Goal: Task Accomplishment & Management: Manage account settings

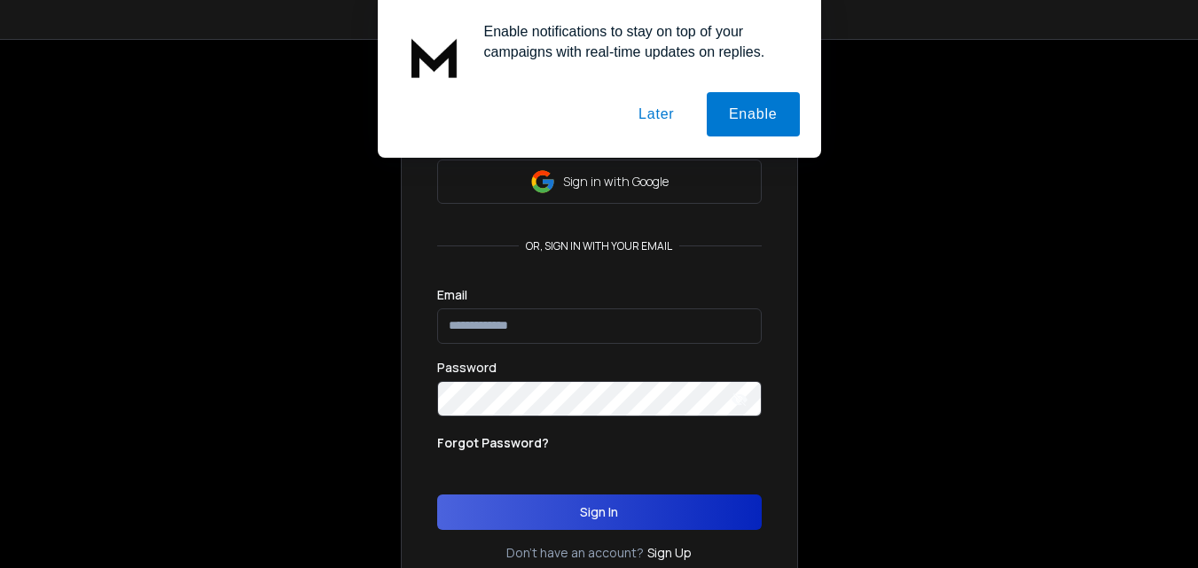
click at [681, 329] on input "email" at bounding box center [599, 326] width 325 height 35
paste input "**********"
type input "**********"
click at [547, 507] on button "Sign In" at bounding box center [599, 512] width 325 height 35
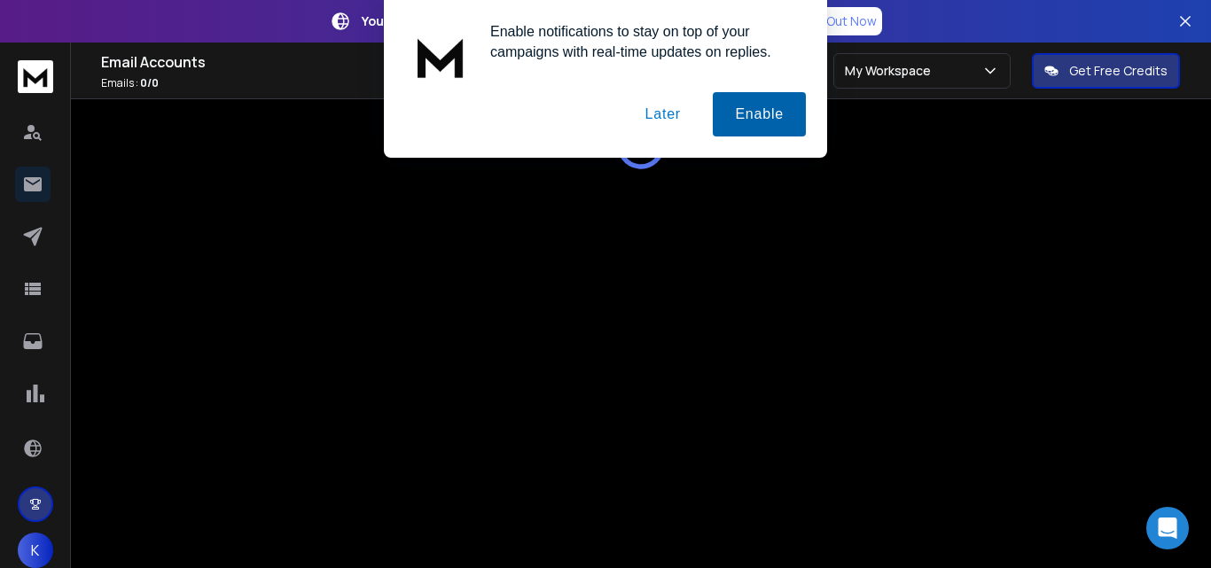
click at [756, 107] on button "Enable" at bounding box center [759, 114] width 93 height 44
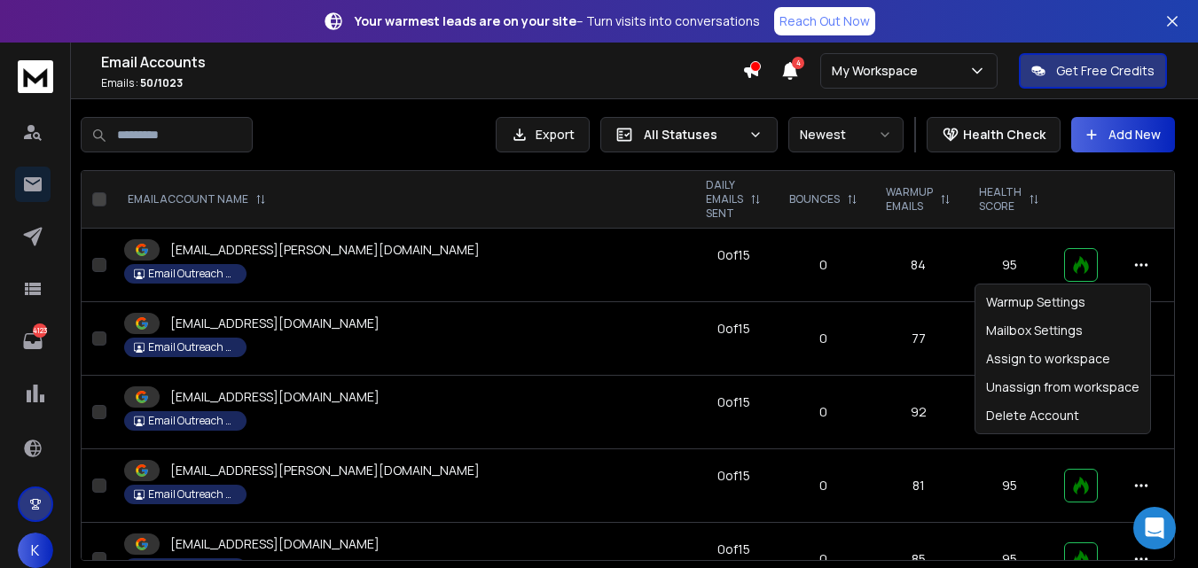
click at [1119, 255] on button at bounding box center [1141, 265] width 44 height 30
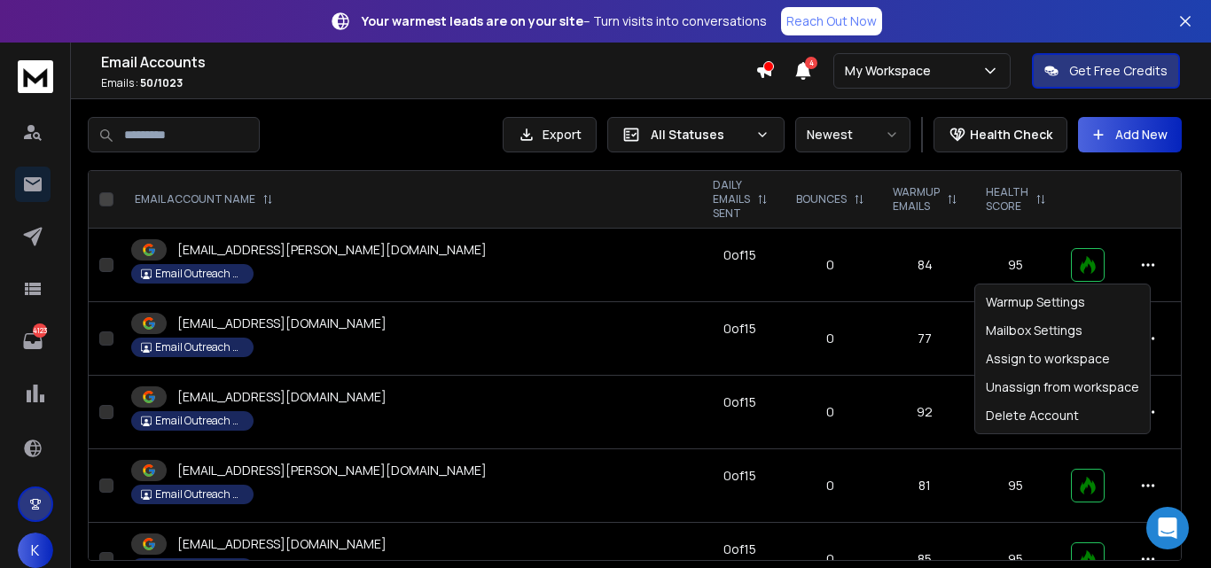
click at [1184, 266] on div "Export All Statuses Newest Health Check Add New EMAIL ACCOUNT NAME DAILY EMAILS…" at bounding box center [634, 339] width 1127 height 480
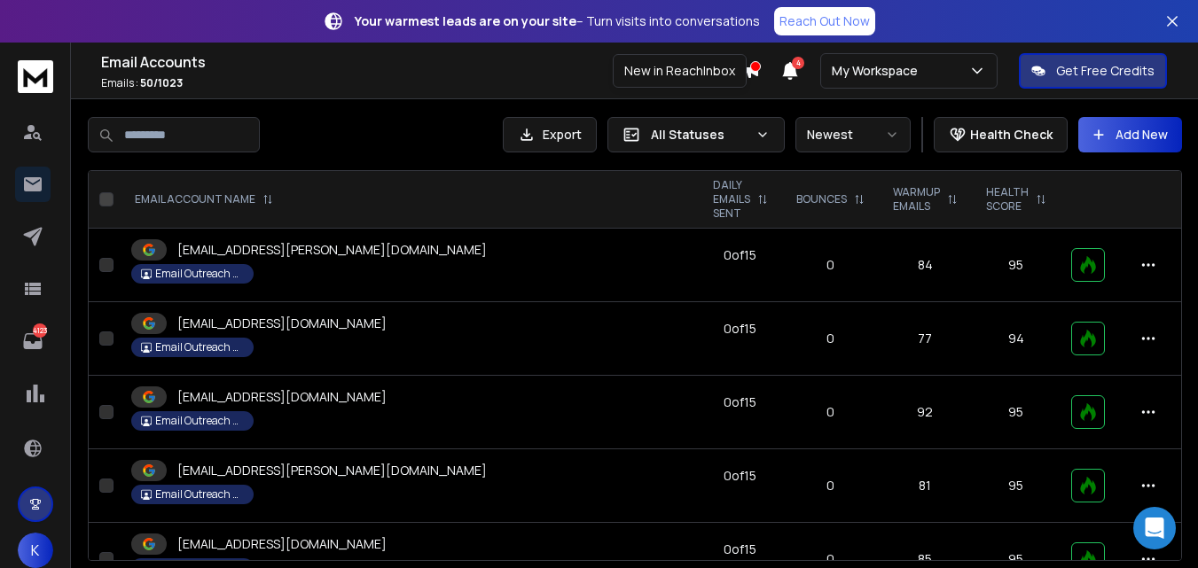
click at [752, 69] on icon at bounding box center [751, 71] width 14 height 14
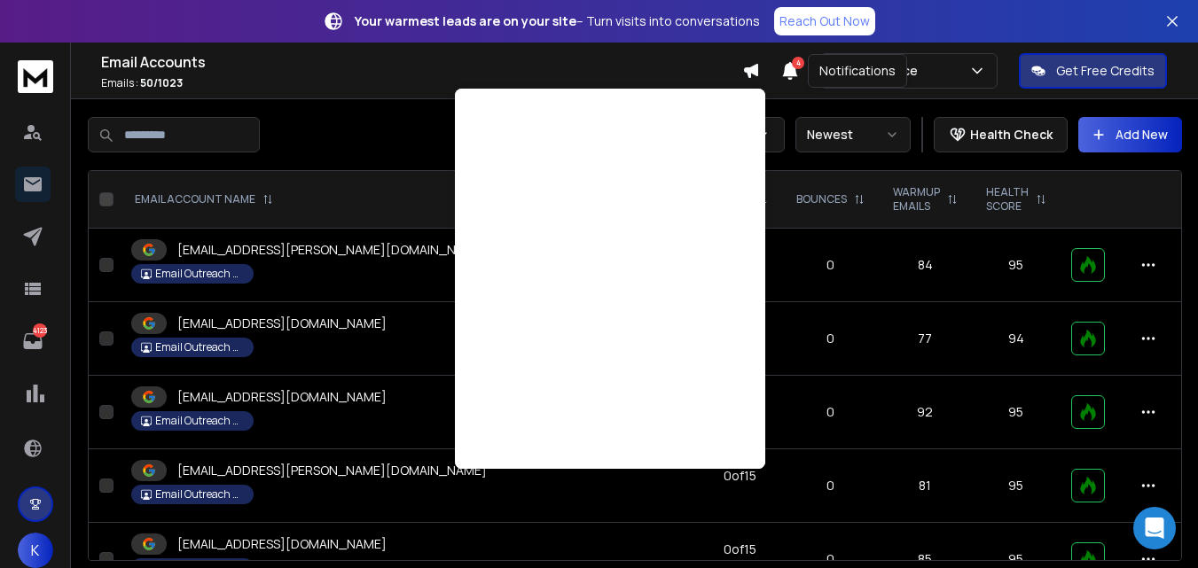
click at [796, 74] on icon at bounding box center [790, 70] width 16 height 18
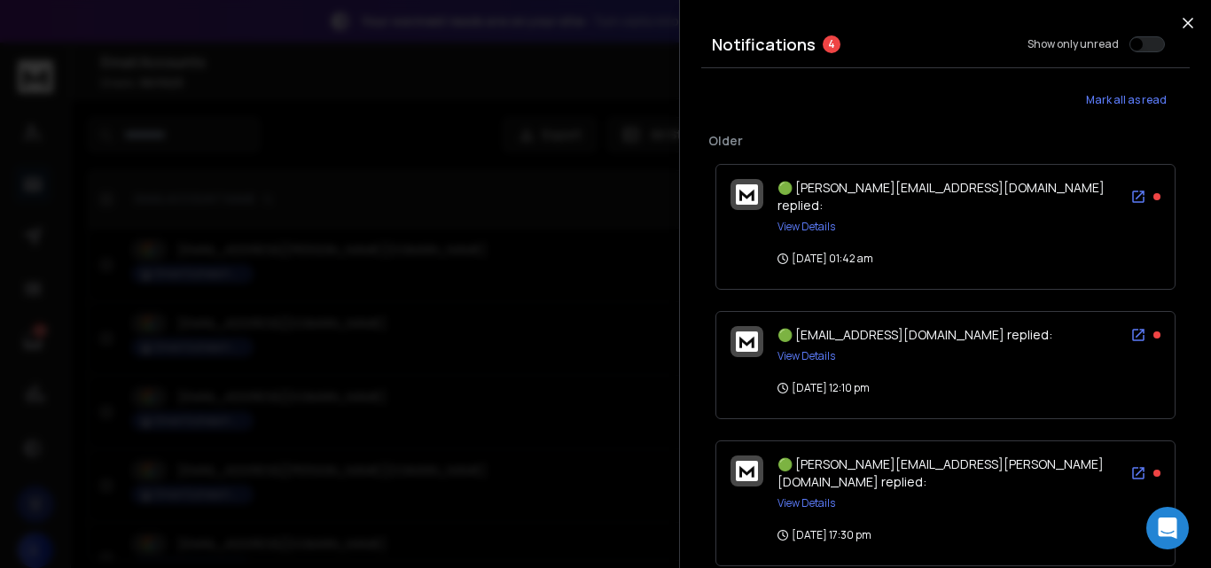
click at [1180, 18] on icon "button" at bounding box center [1189, 23] width 18 height 18
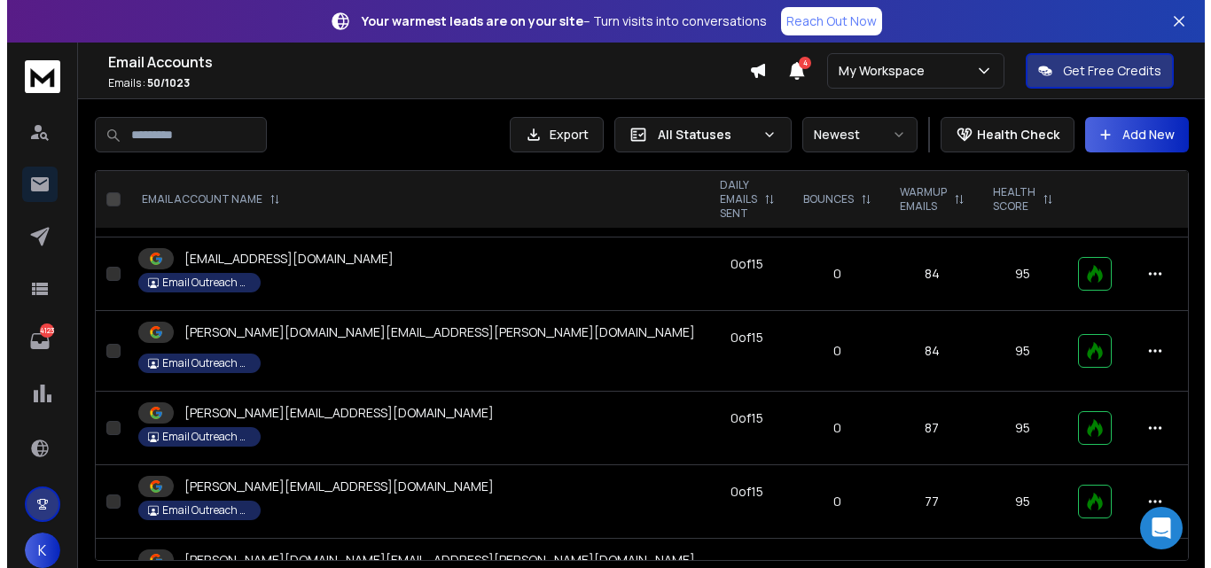
scroll to position [581, 0]
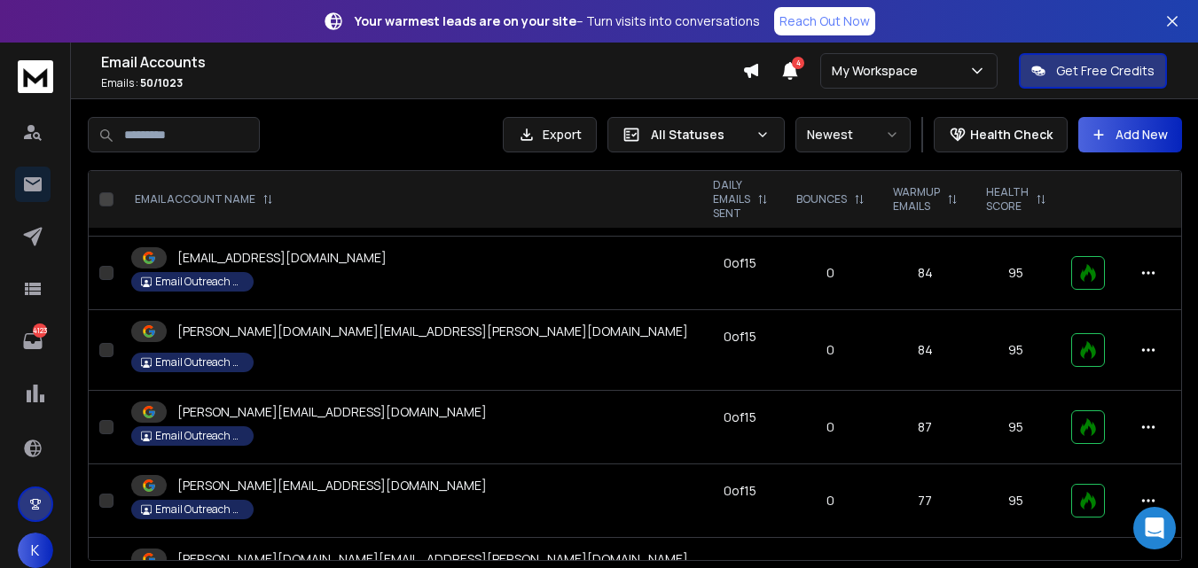
click at [331, 329] on p "[PERSON_NAME][DOMAIN_NAME][EMAIL_ADDRESS][PERSON_NAME][DOMAIN_NAME]" at bounding box center [432, 332] width 511 height 18
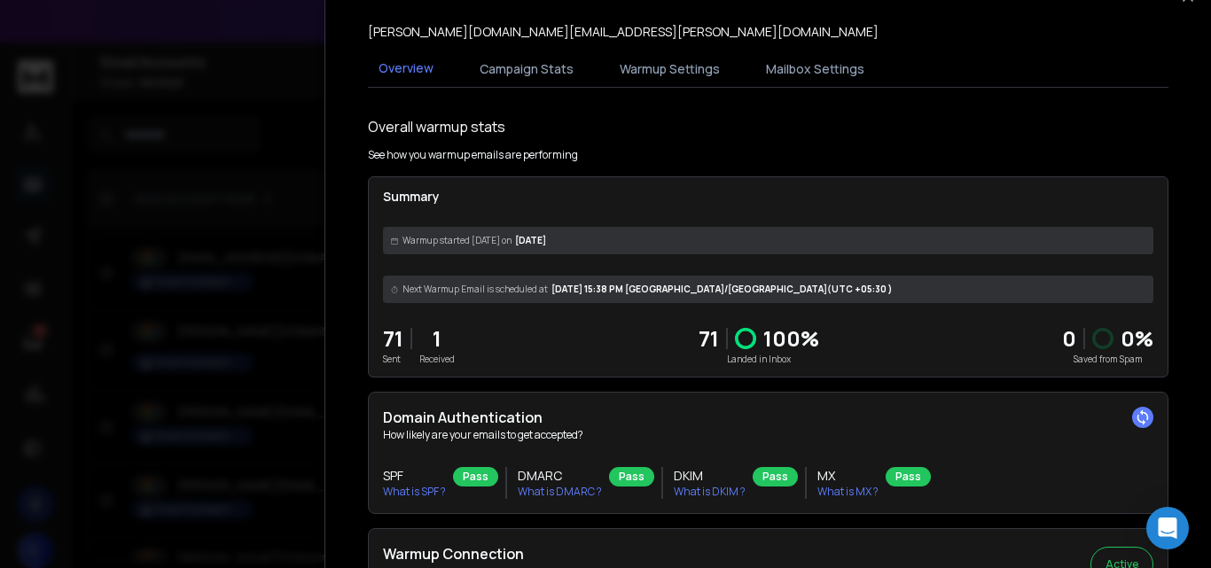
scroll to position [0, 0]
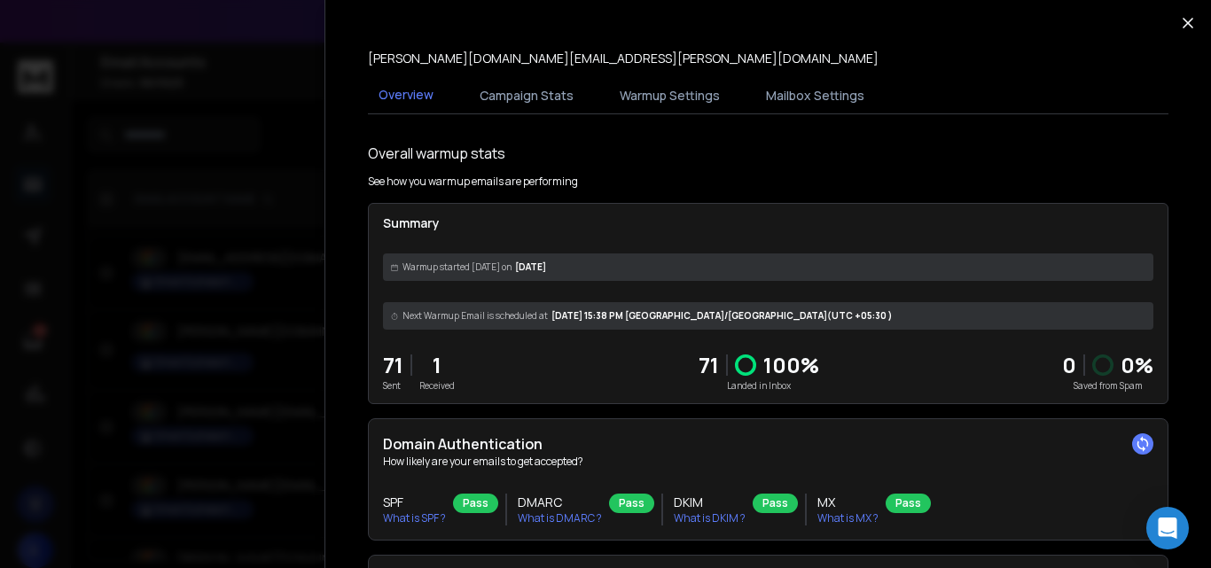
click at [1186, 17] on icon "button" at bounding box center [1189, 23] width 18 height 18
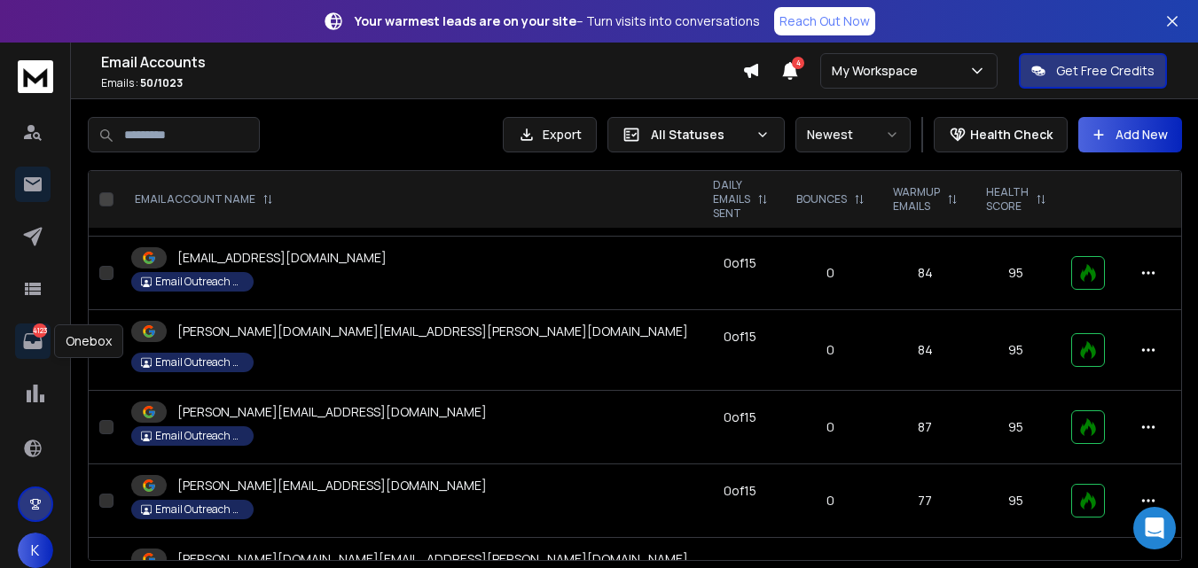
click at [35, 331] on p "4123" at bounding box center [40, 331] width 14 height 14
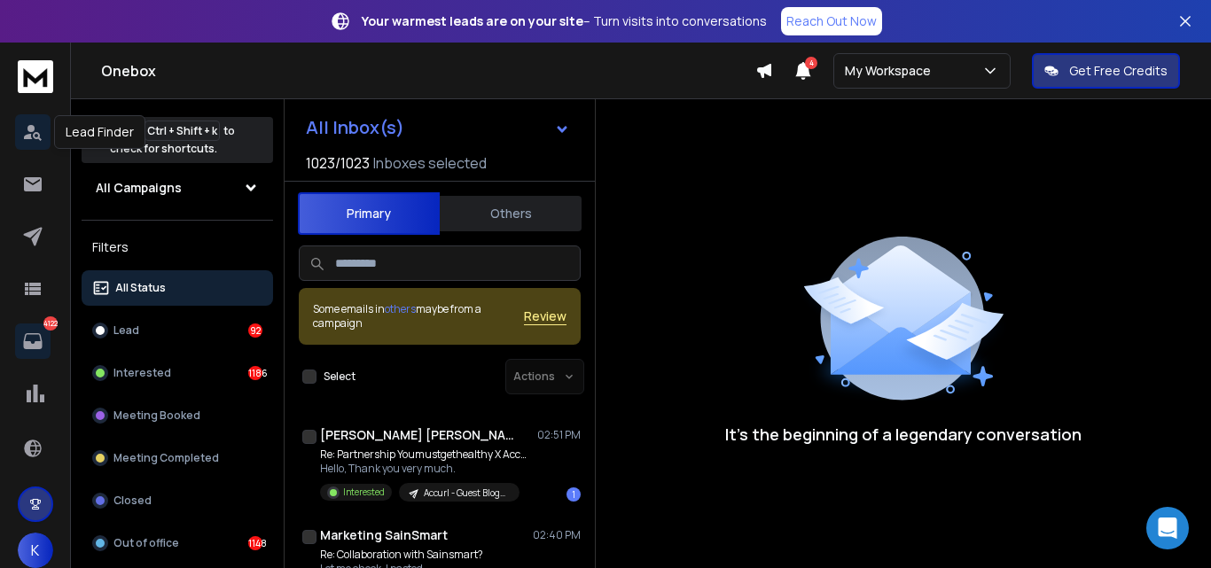
click at [22, 138] on icon at bounding box center [32, 131] width 21 height 21
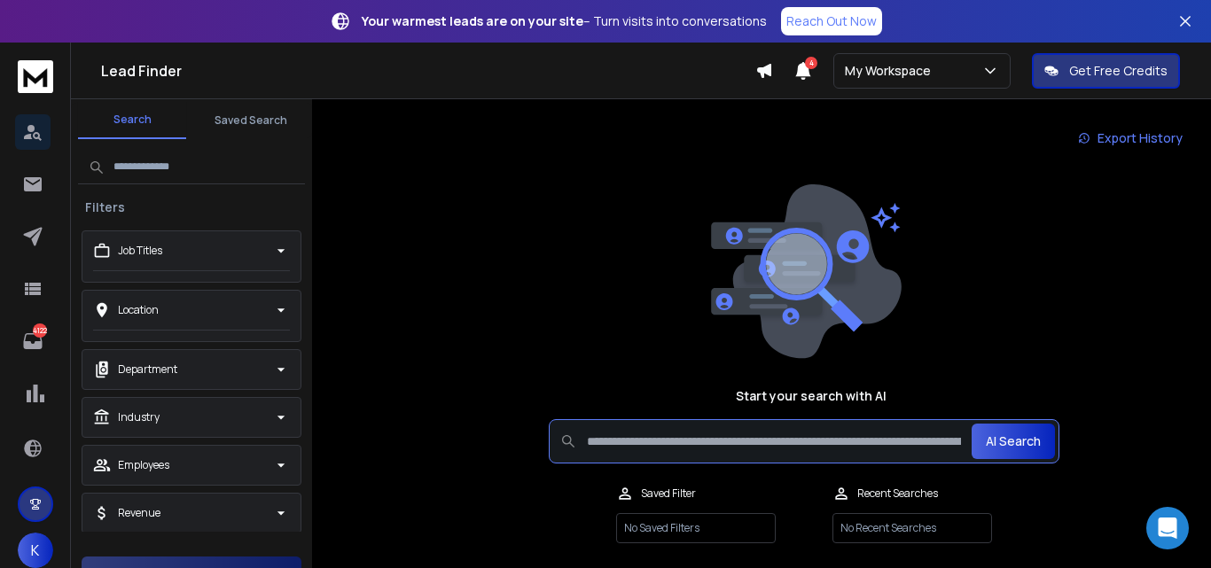
click at [272, 254] on icon at bounding box center [281, 251] width 18 height 18
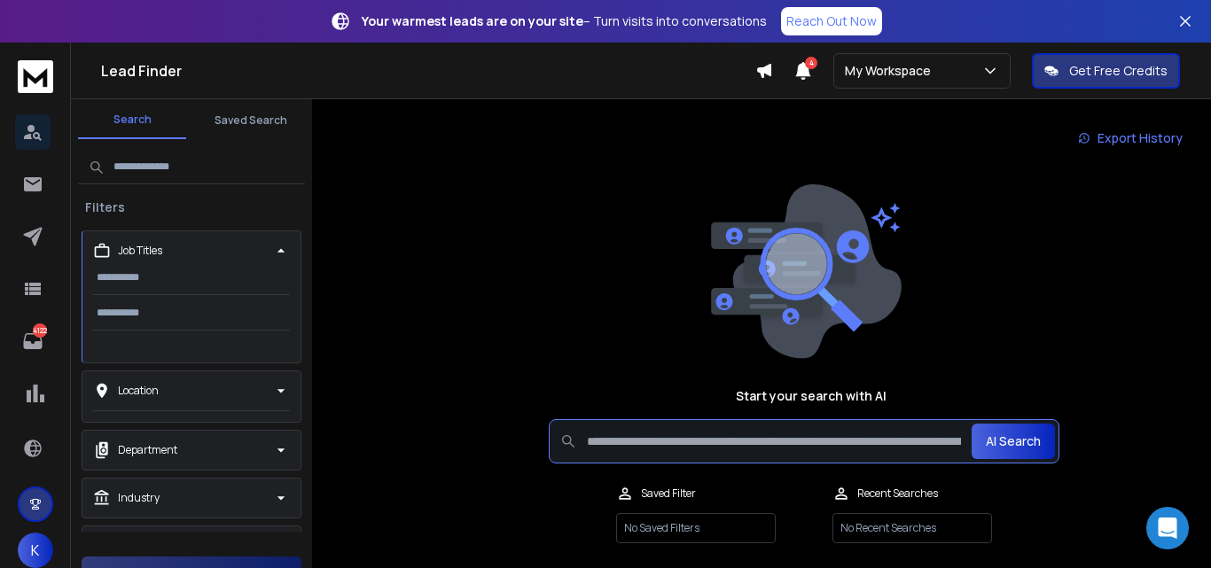
click at [272, 254] on icon at bounding box center [281, 251] width 18 height 18
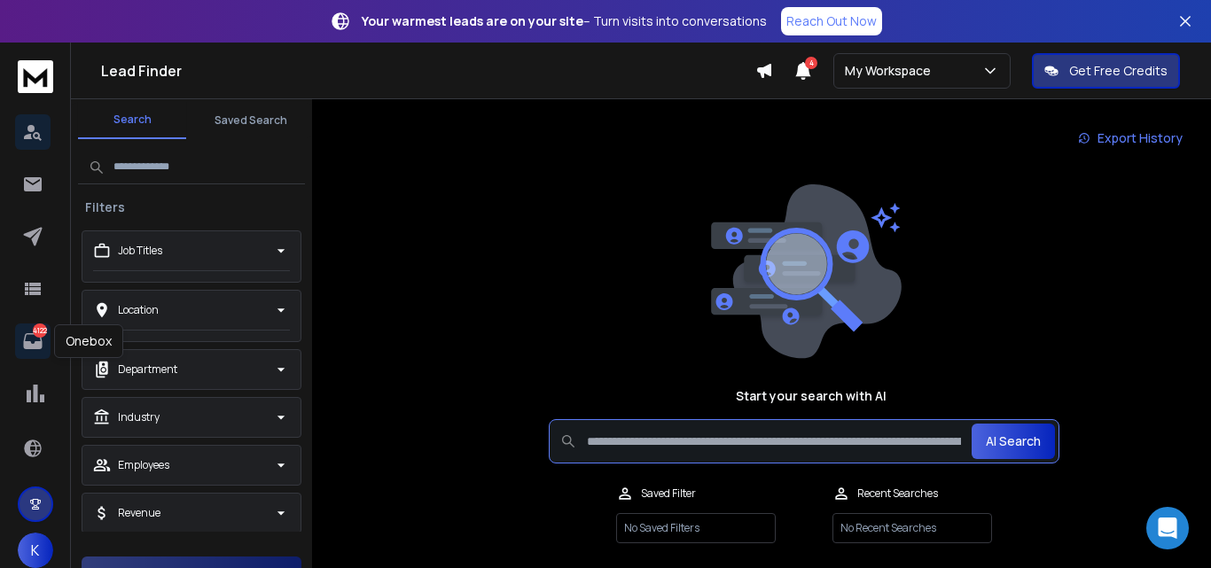
click at [31, 346] on icon at bounding box center [32, 341] width 19 height 16
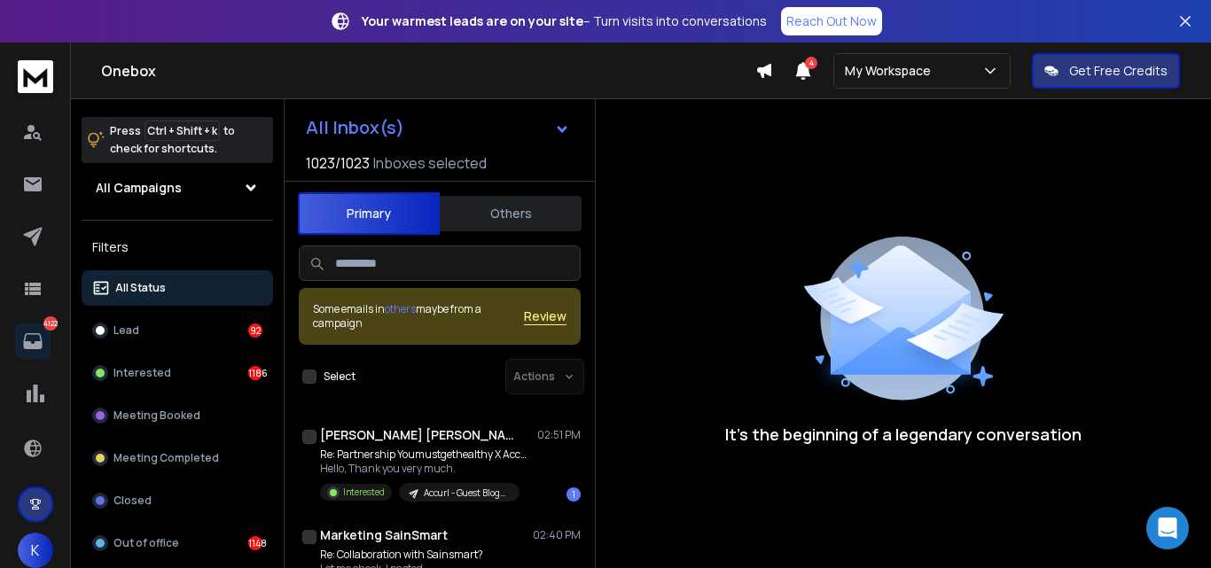
click at [1190, 27] on icon at bounding box center [1185, 21] width 11 height 11
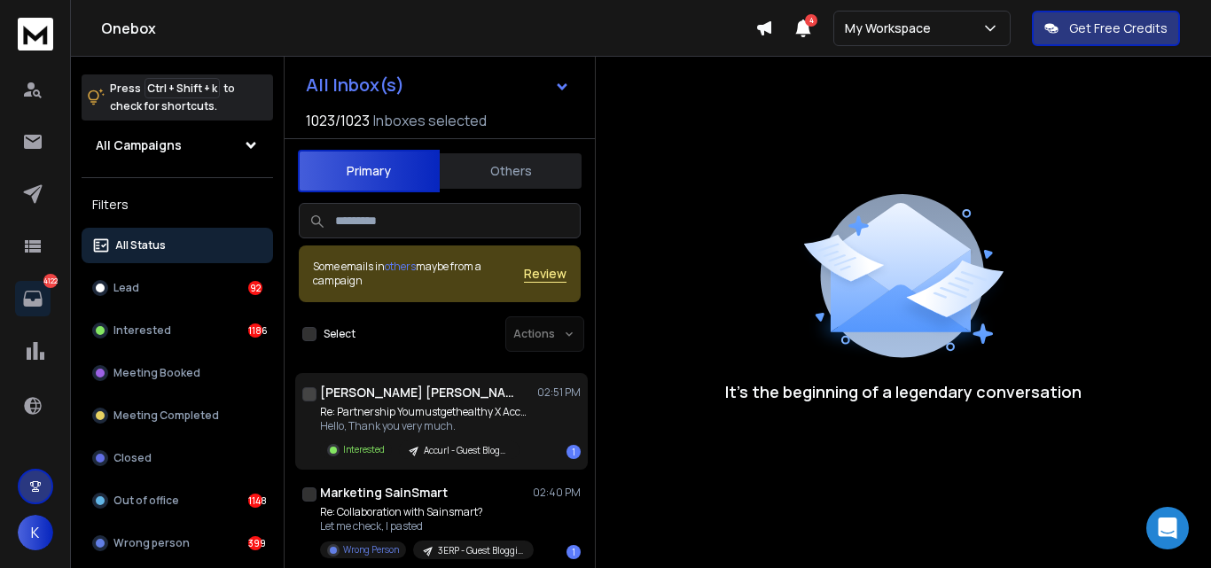
click at [457, 422] on p "Hello, Thank you very much." at bounding box center [426, 426] width 213 height 14
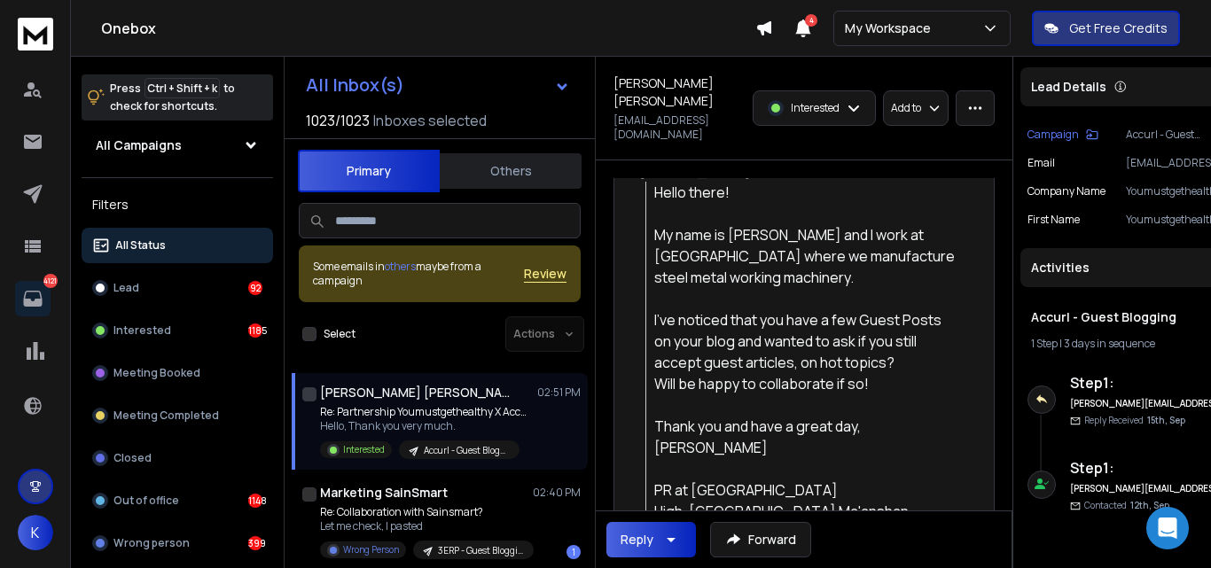
scroll to position [897, 0]
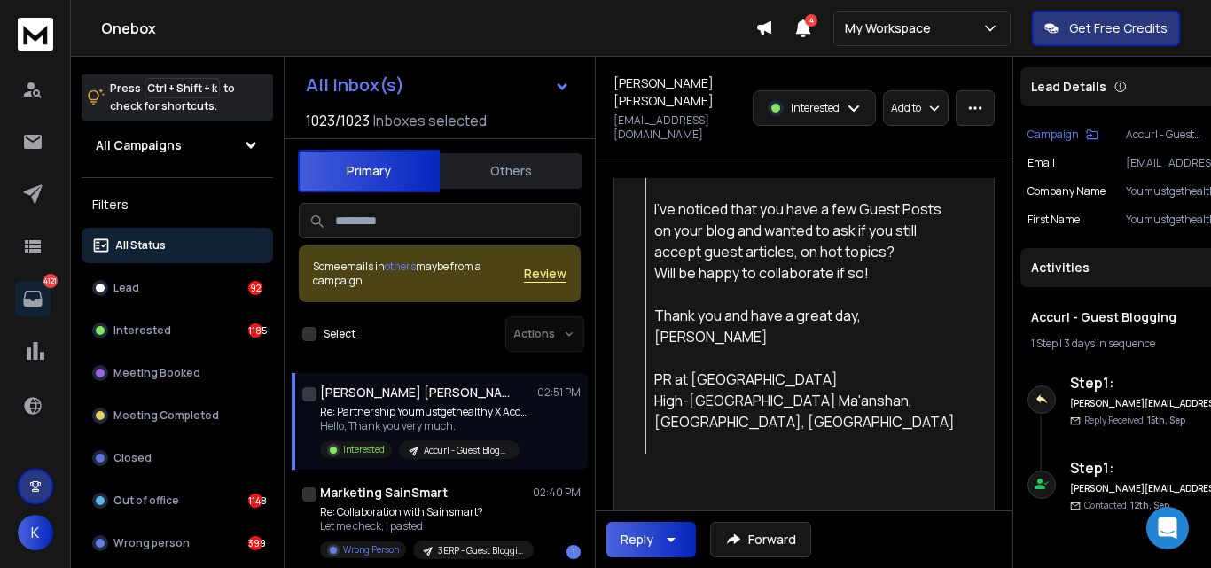
click at [807, 558] on p "View all 1 reply" at bounding box center [814, 565] width 67 height 14
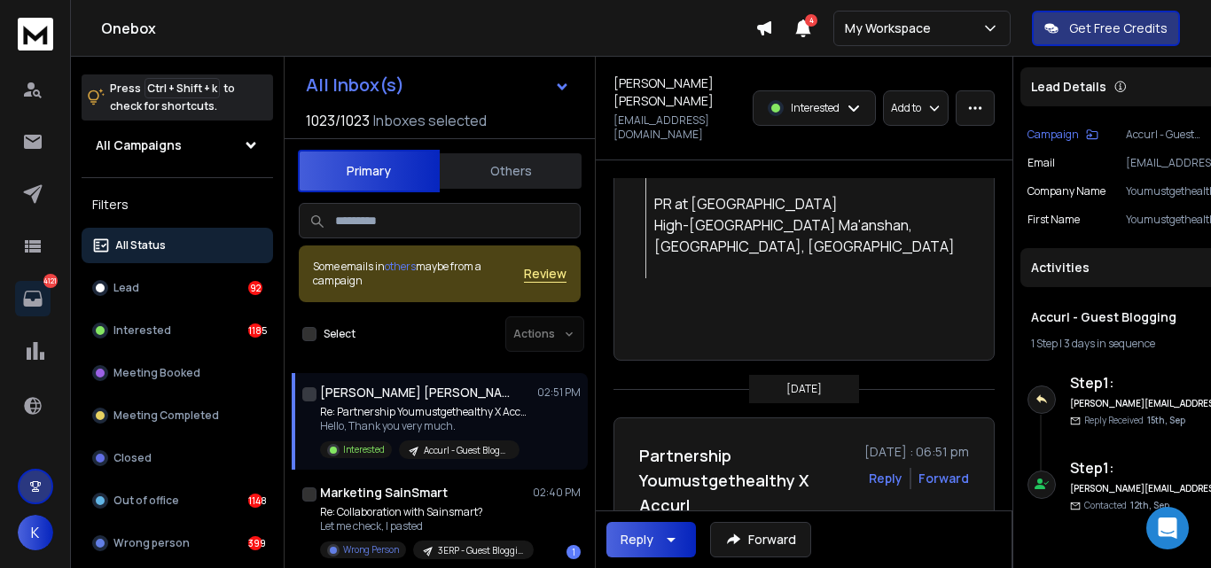
scroll to position [1034, 0]
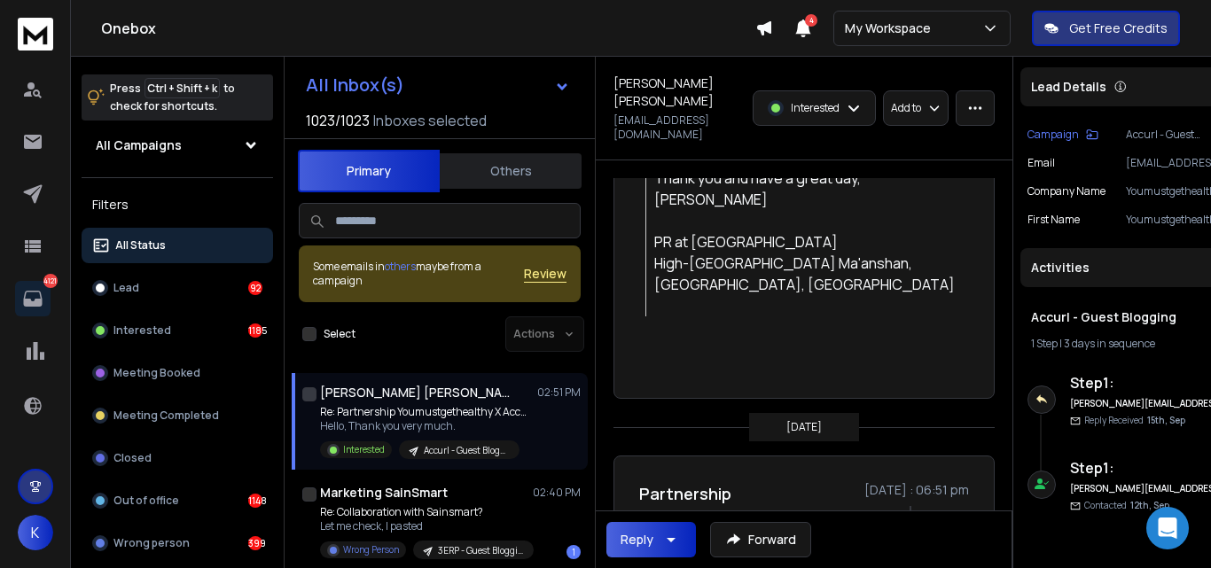
click at [822, 420] on p "[DATE]" at bounding box center [804, 427] width 35 height 14
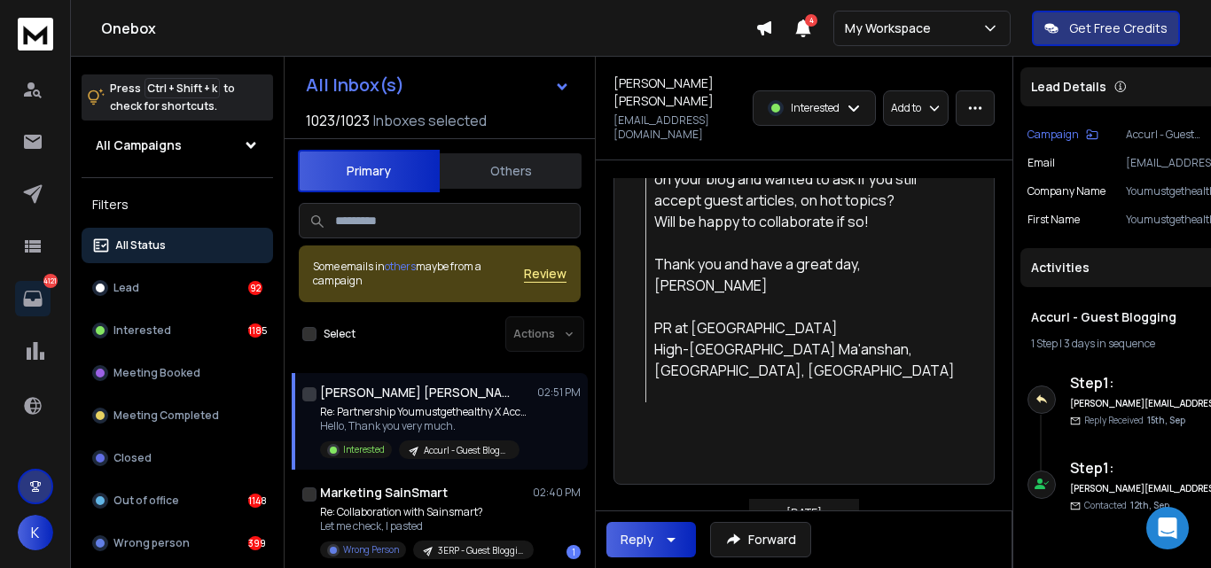
scroll to position [945, 0]
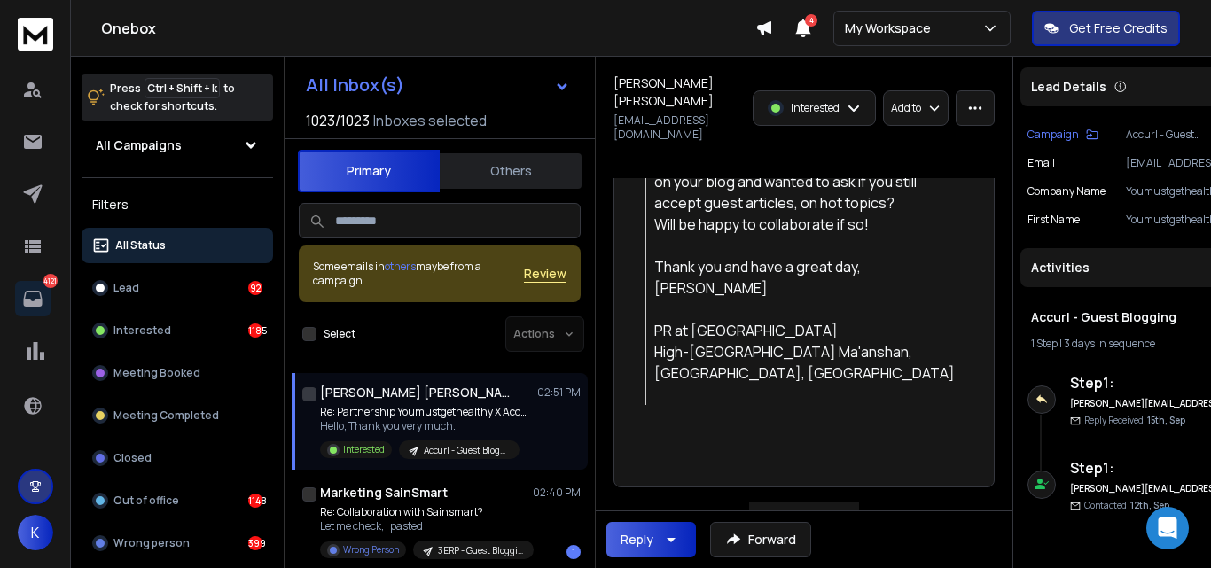
click at [818, 509] on p "[DATE]" at bounding box center [804, 516] width 35 height 14
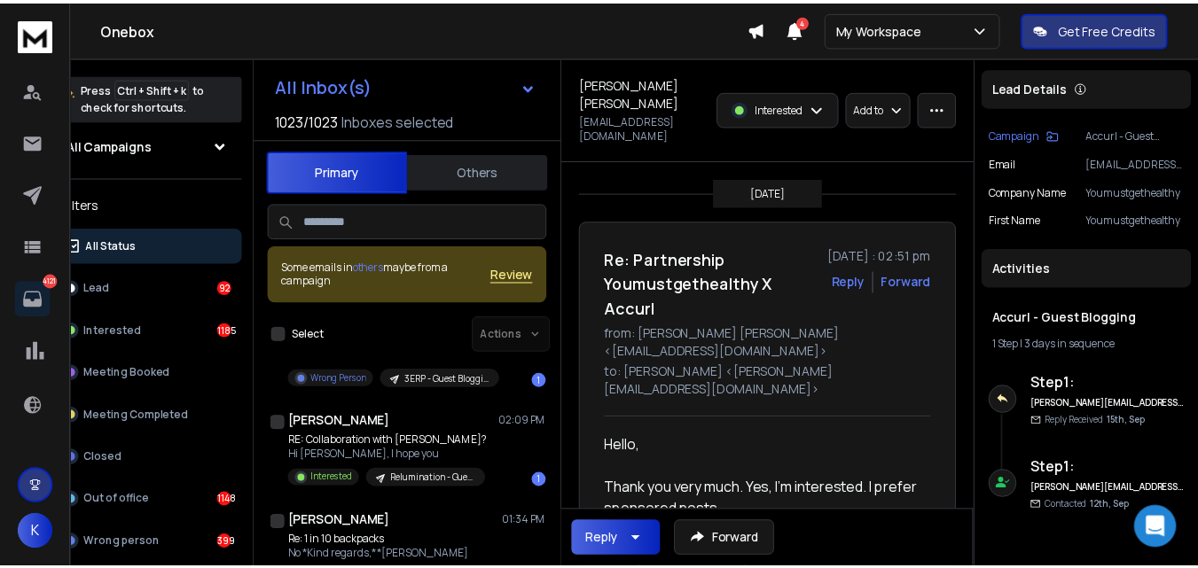
scroll to position [0, 0]
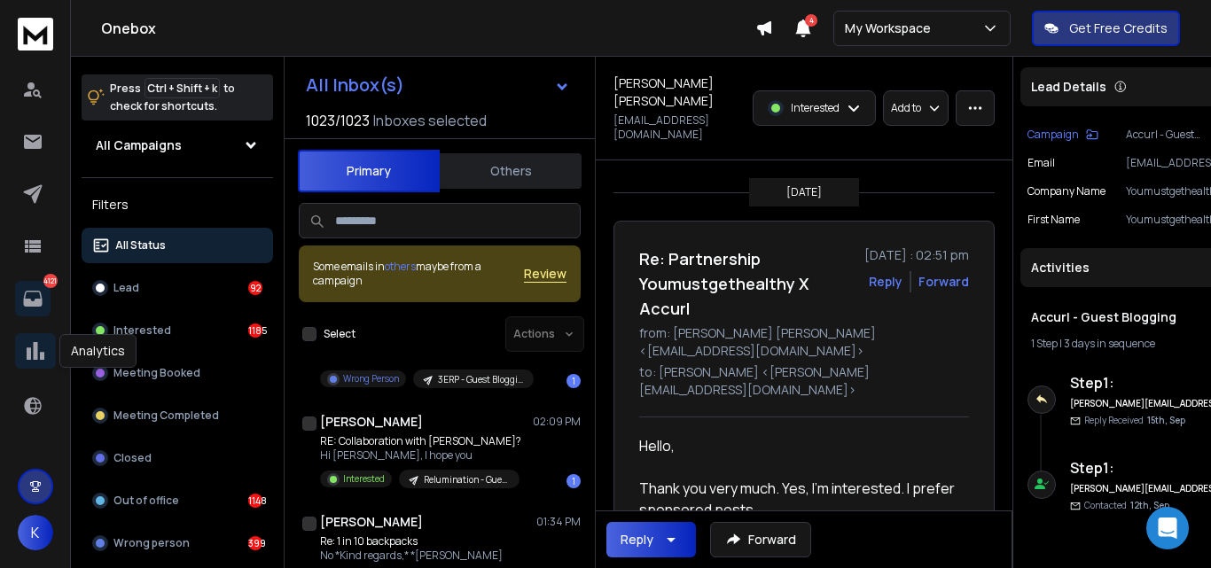
click at [25, 353] on icon at bounding box center [35, 351] width 27 height 27
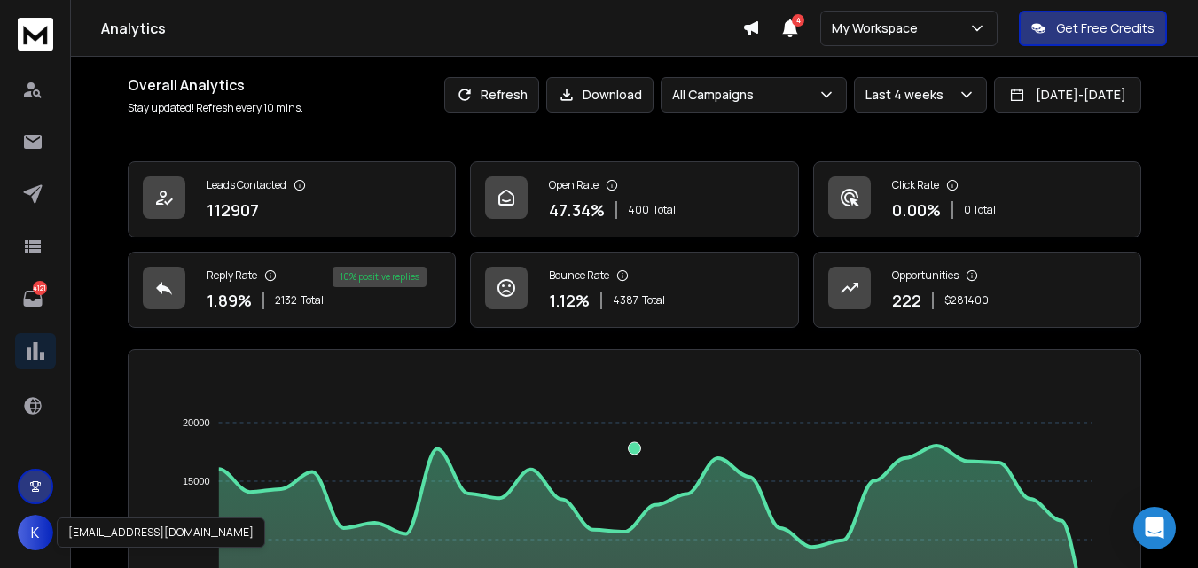
click at [38, 526] on span "K" at bounding box center [35, 532] width 35 height 35
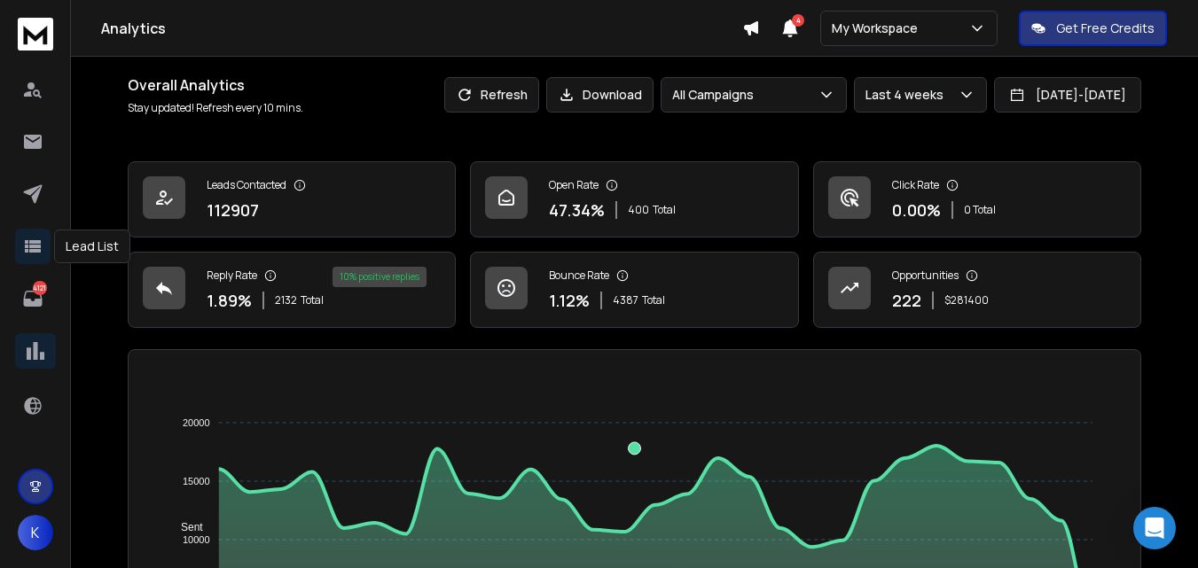
click at [28, 240] on icon at bounding box center [32, 246] width 21 height 21
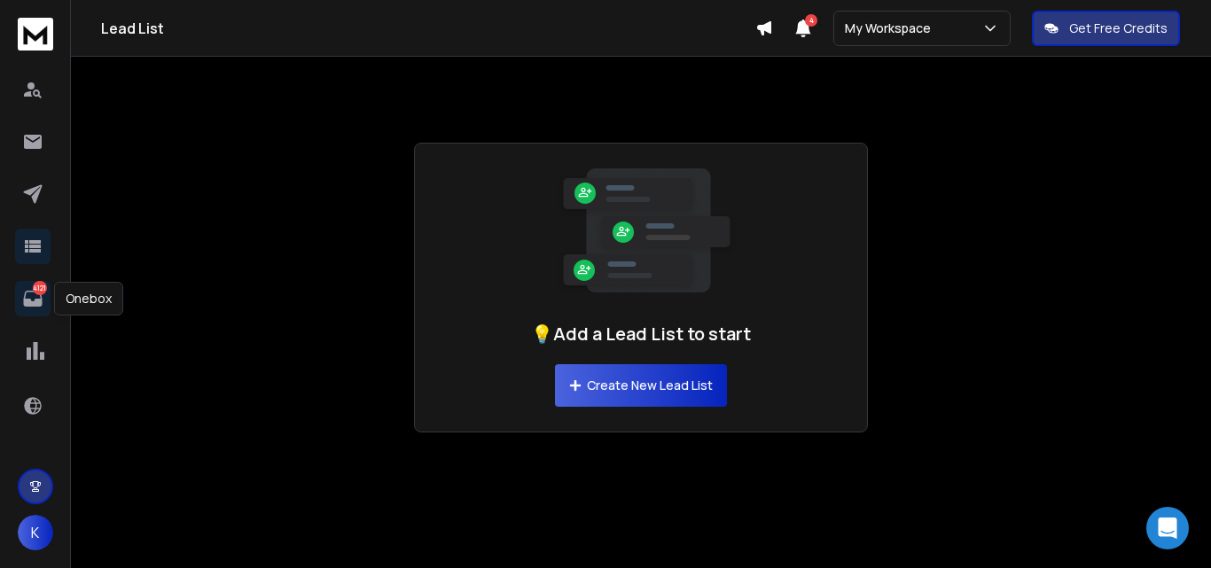
click at [26, 297] on icon at bounding box center [32, 298] width 21 height 21
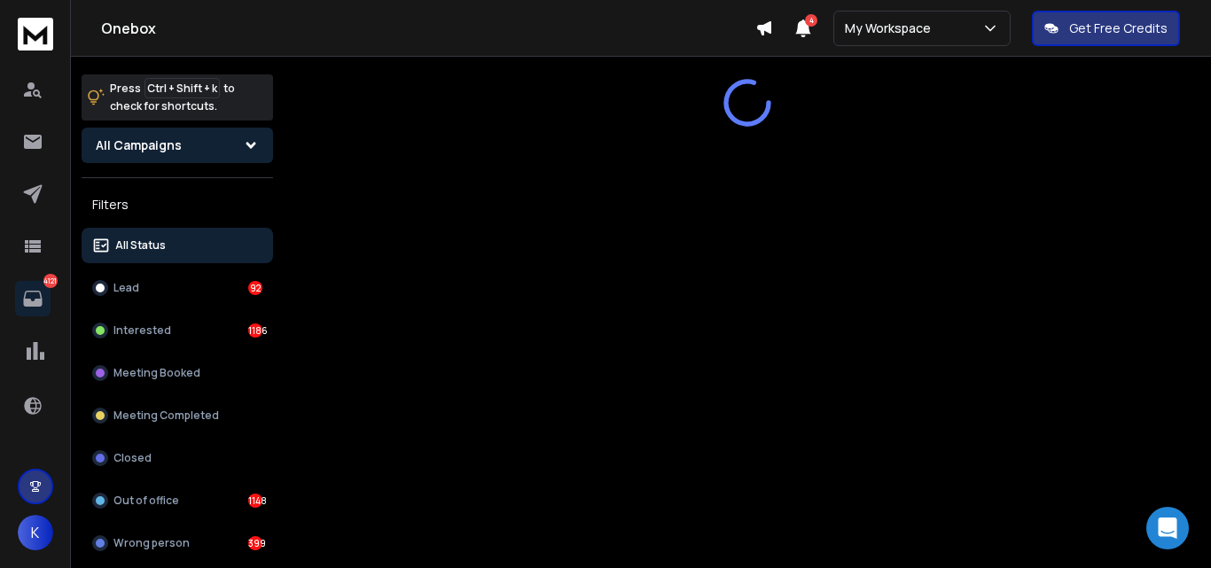
click at [236, 136] on button "All Campaigns" at bounding box center [178, 145] width 192 height 35
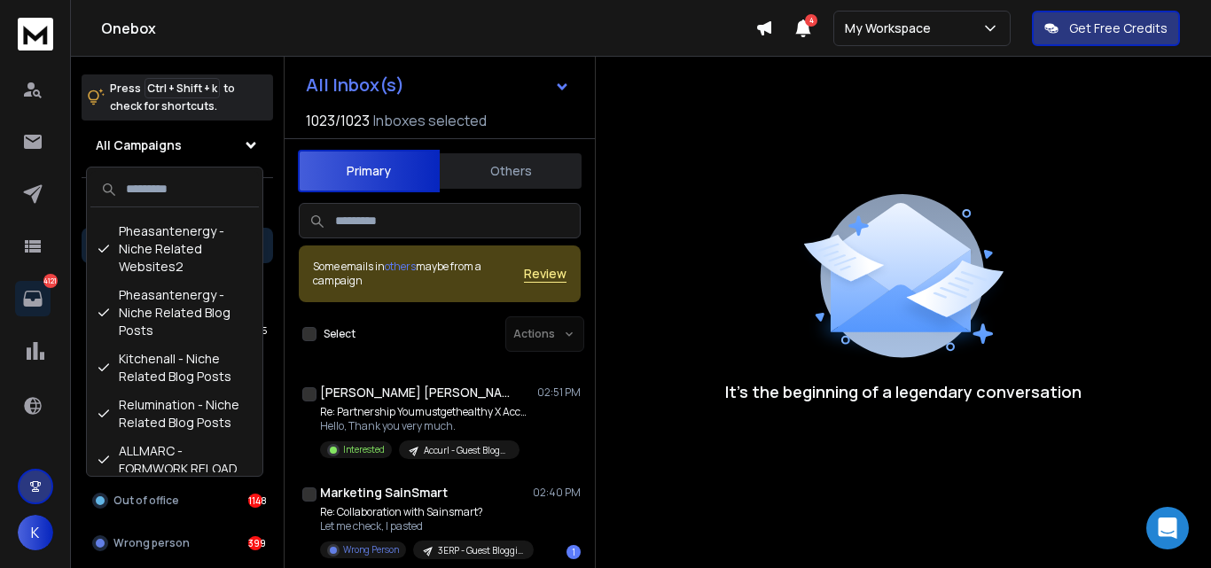
scroll to position [1940, 0]
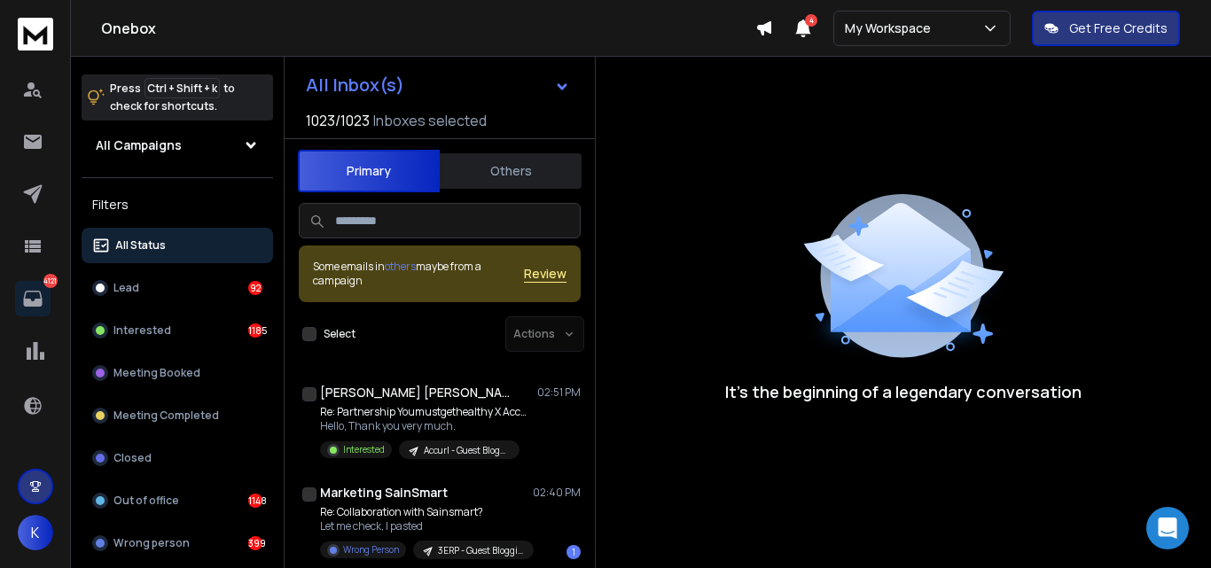
click at [732, 292] on div "It’s the beginning of a legendary conversation" at bounding box center [903, 298] width 615 height 483
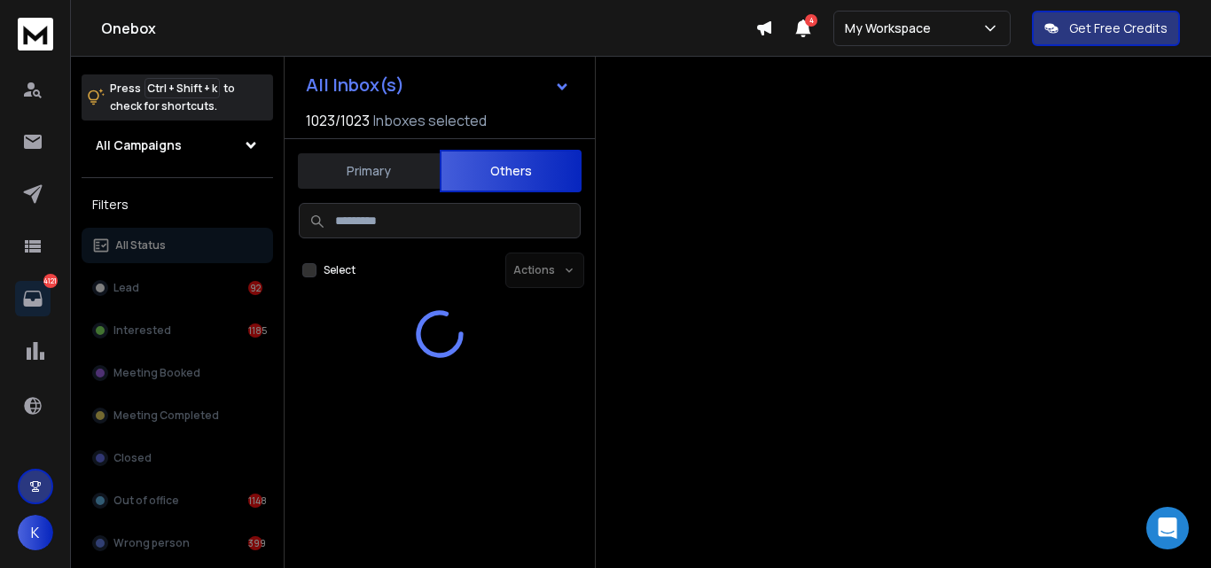
click at [503, 169] on button "Others" at bounding box center [511, 171] width 142 height 43
click at [363, 179] on button "Primary" at bounding box center [369, 171] width 142 height 39
click at [525, 173] on button "Others" at bounding box center [511, 171] width 142 height 43
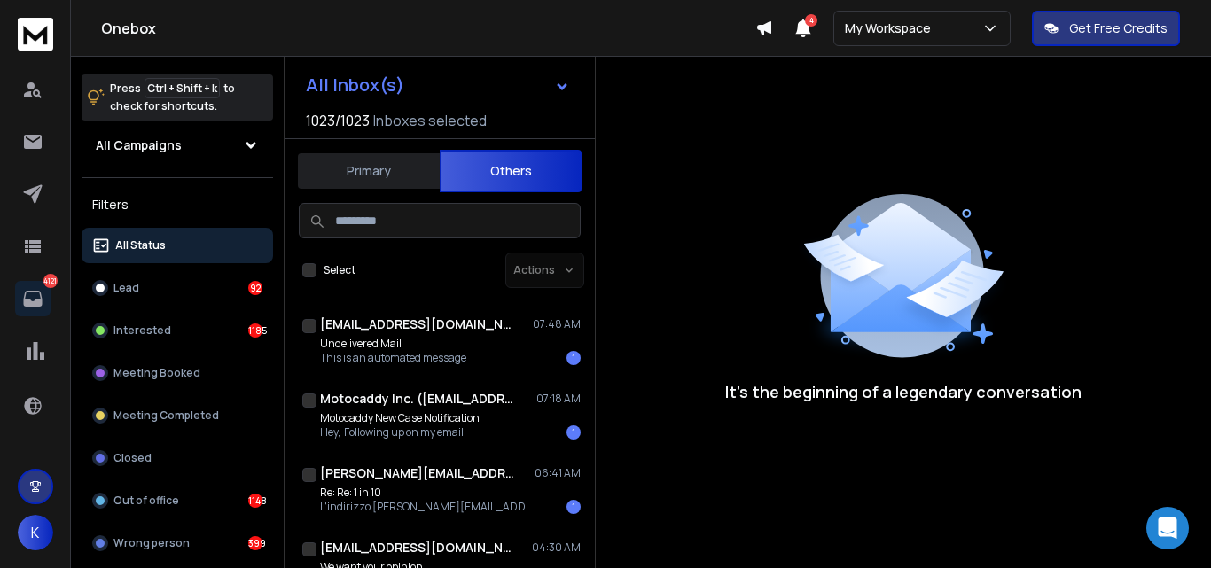
scroll to position [602, 0]
click at [390, 178] on button "Primary" at bounding box center [369, 171] width 142 height 39
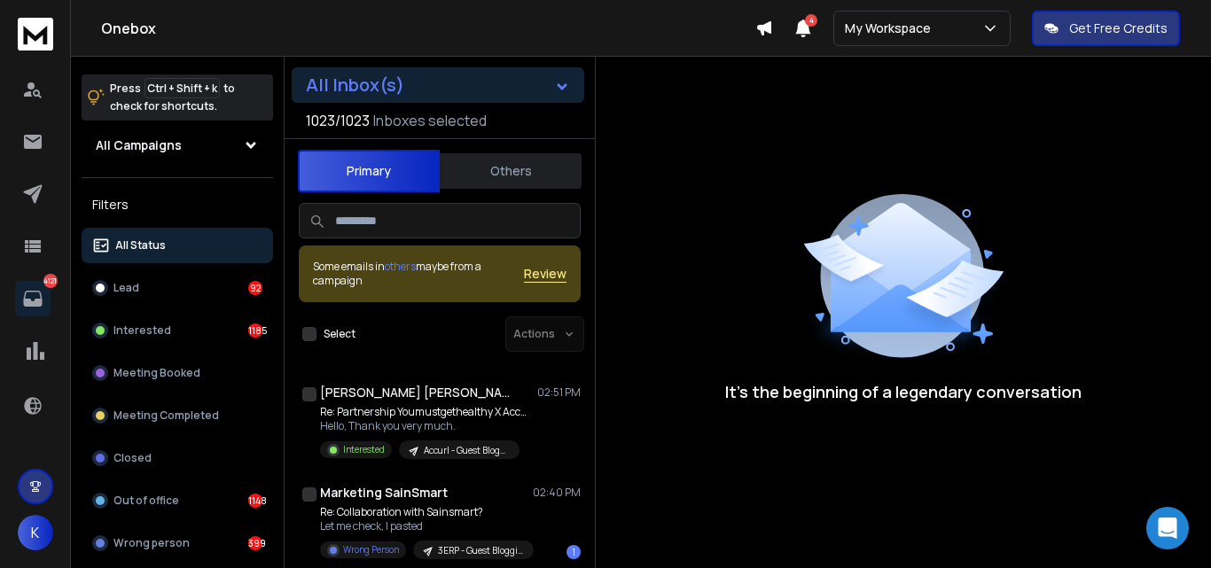
click at [564, 82] on icon at bounding box center [562, 87] width 16 height 16
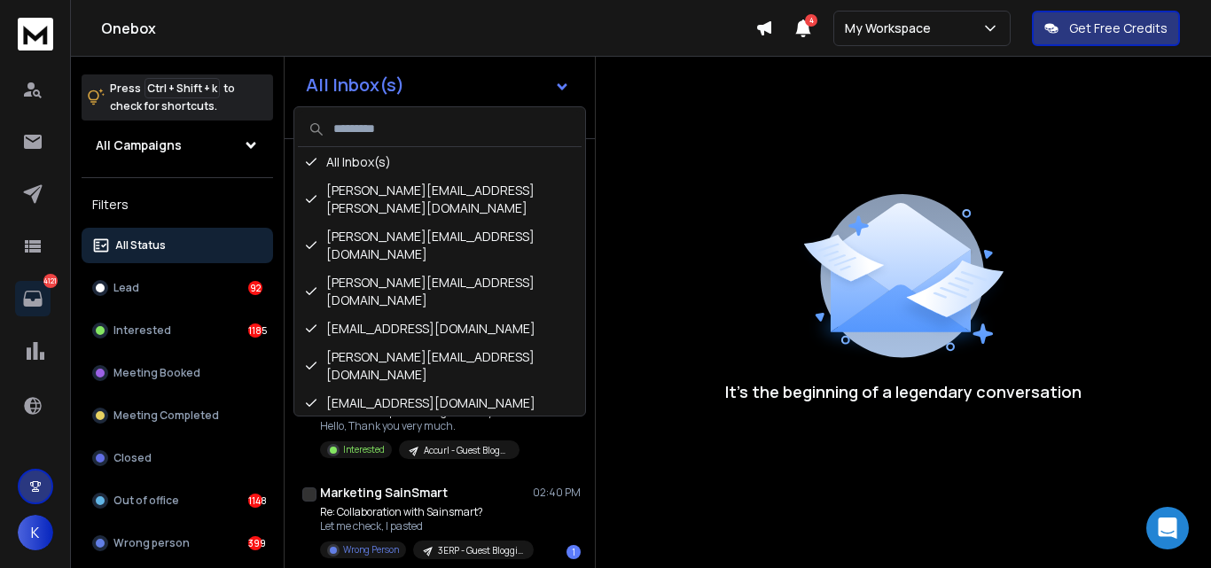
scroll to position [0, 0]
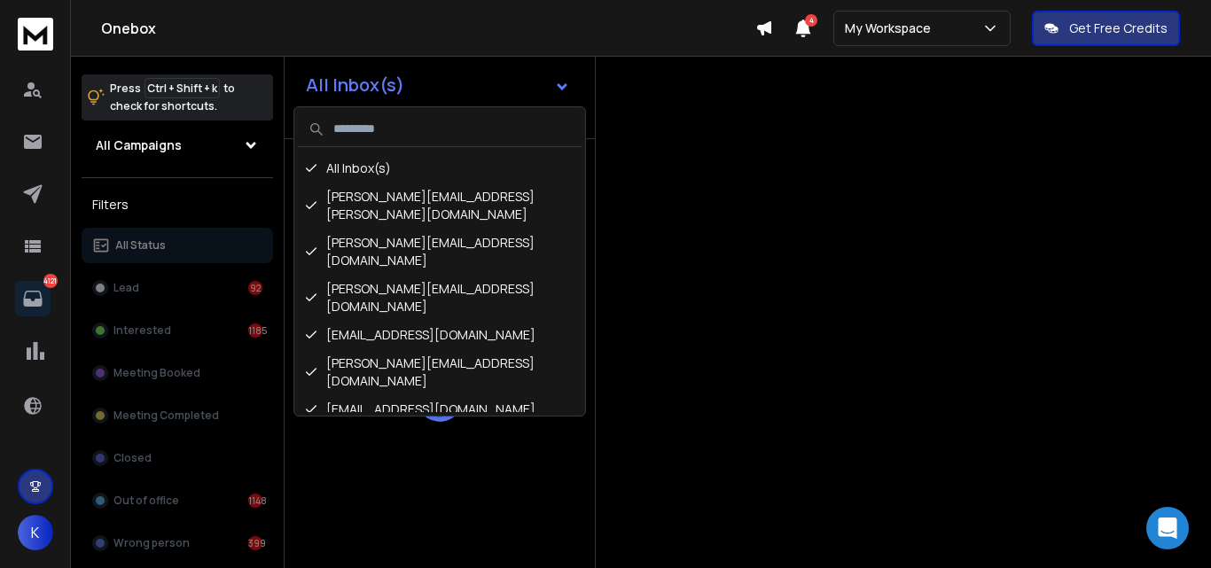
click at [769, 206] on div at bounding box center [903, 341] width 615 height 568
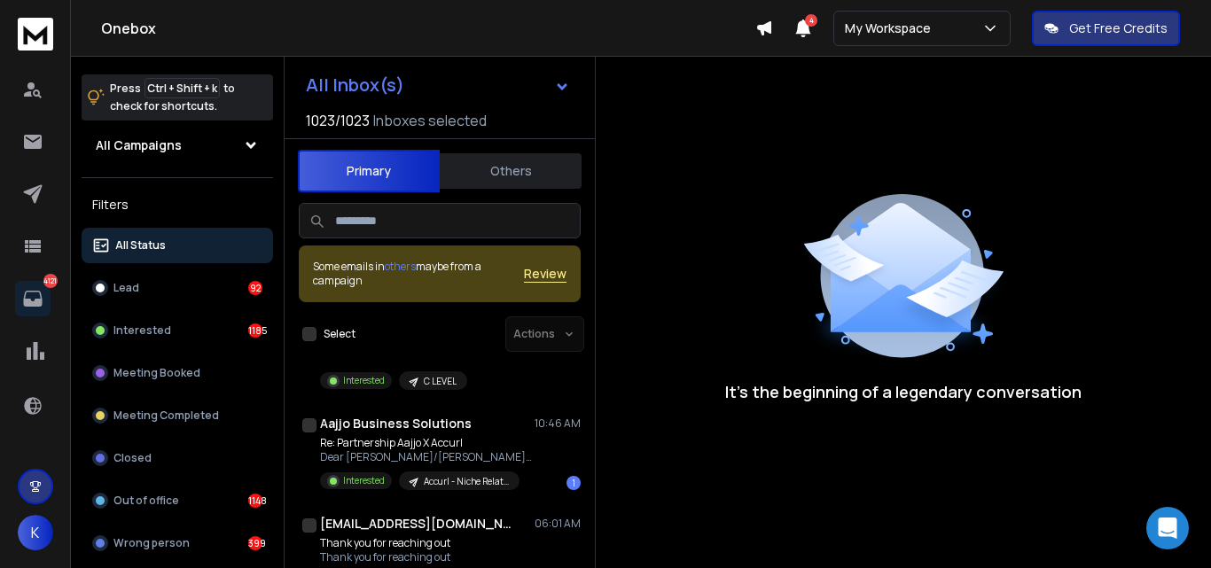
scroll to position [1273, 0]
click at [732, 413] on div "It’s the beginning of a legendary conversation" at bounding box center [903, 298] width 615 height 483
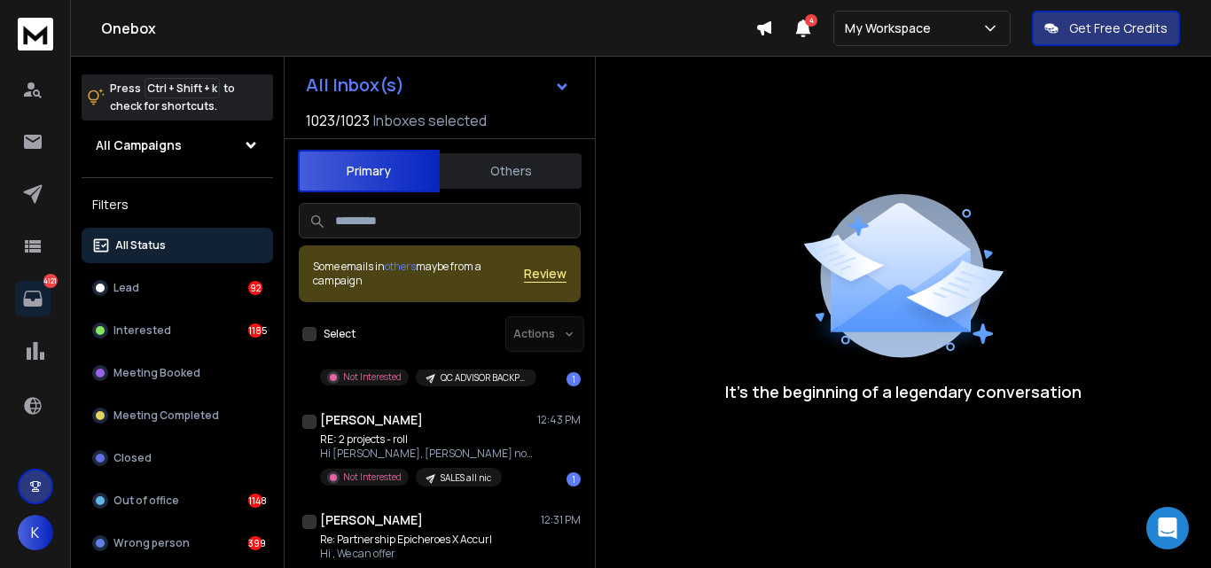
scroll to position [376, 0]
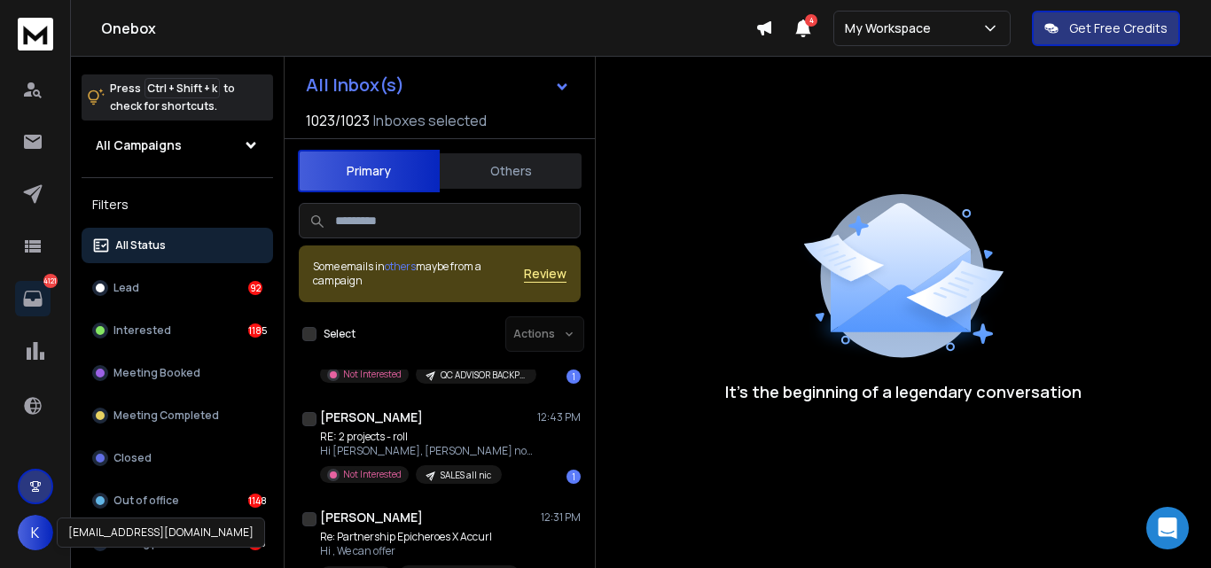
click at [31, 529] on span "K" at bounding box center [35, 532] width 35 height 35
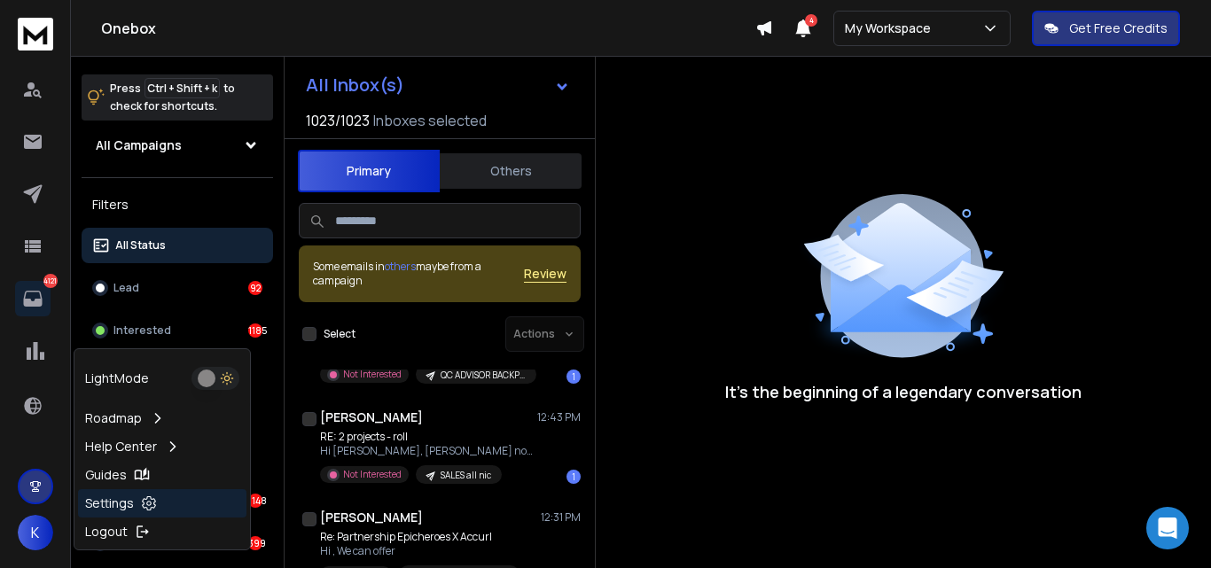
click at [123, 513] on div "Settings" at bounding box center [162, 504] width 169 height 28
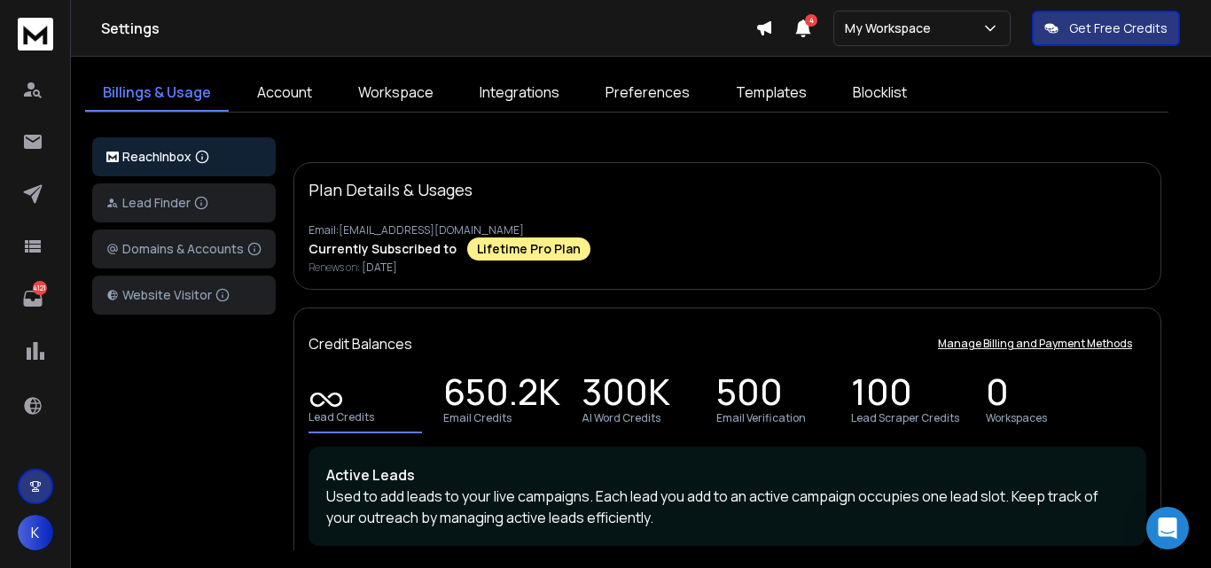
click at [501, 89] on link "Integrations" at bounding box center [519, 92] width 115 height 37
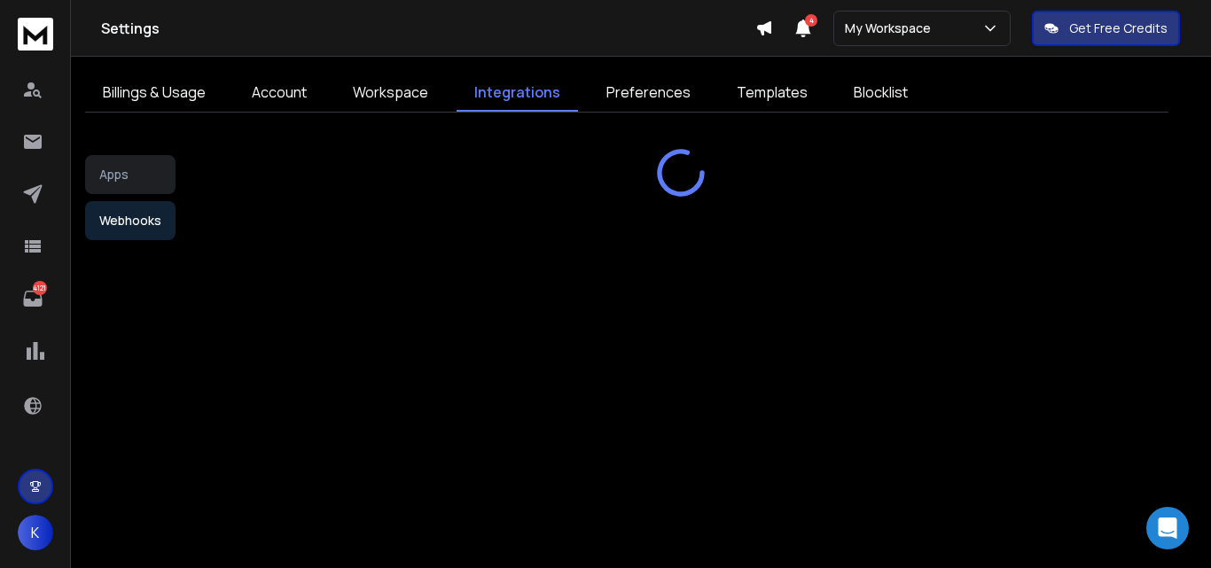
click at [134, 217] on button "Webhooks" at bounding box center [130, 220] width 90 height 39
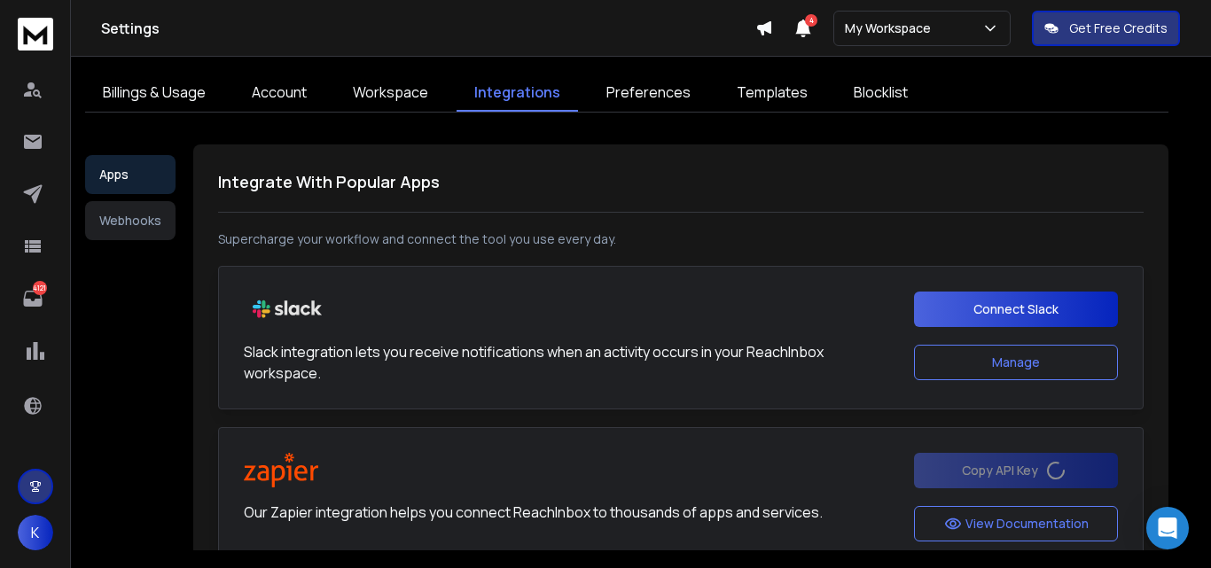
click at [134, 170] on button "Apps" at bounding box center [130, 174] width 90 height 39
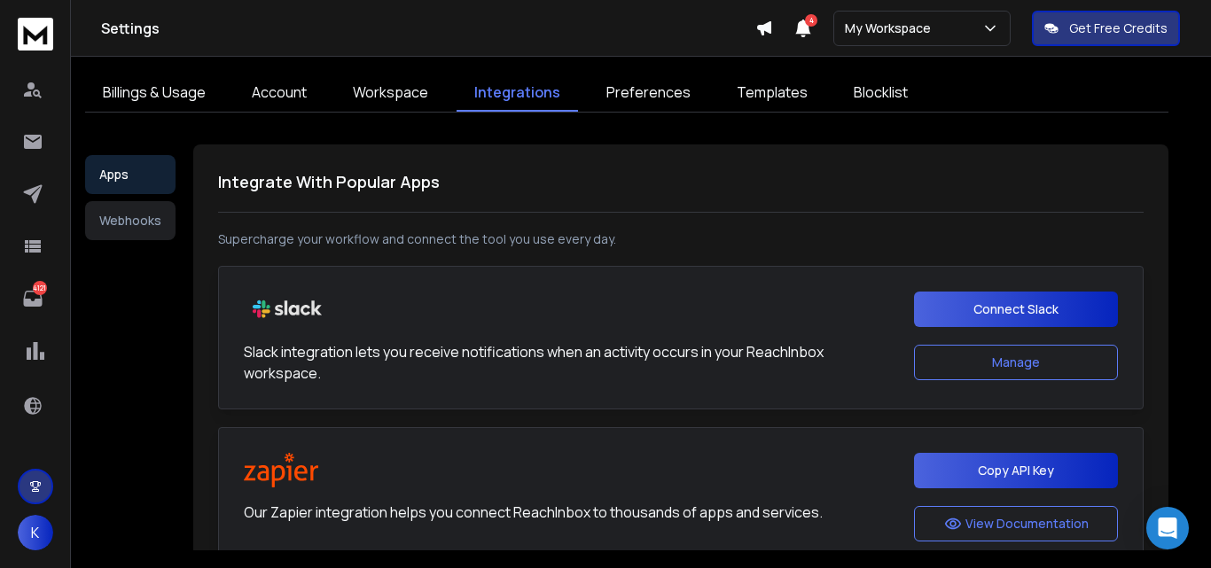
click at [198, 88] on link "Billings & Usage" at bounding box center [154, 92] width 138 height 37
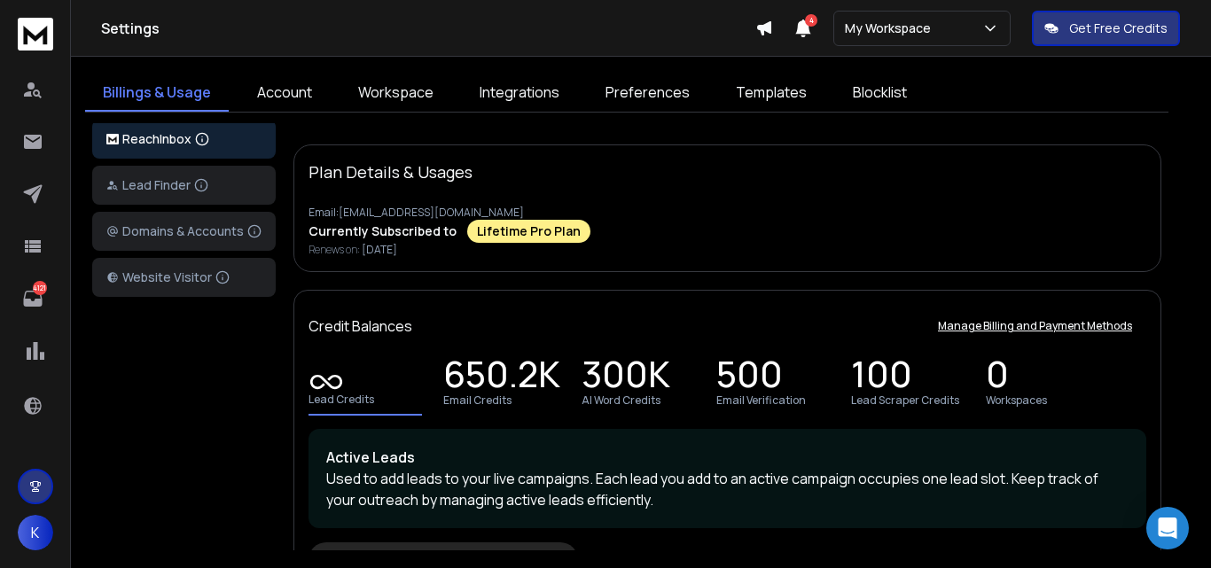
scroll to position [19, 0]
click at [536, 100] on link "Integrations" at bounding box center [519, 92] width 115 height 37
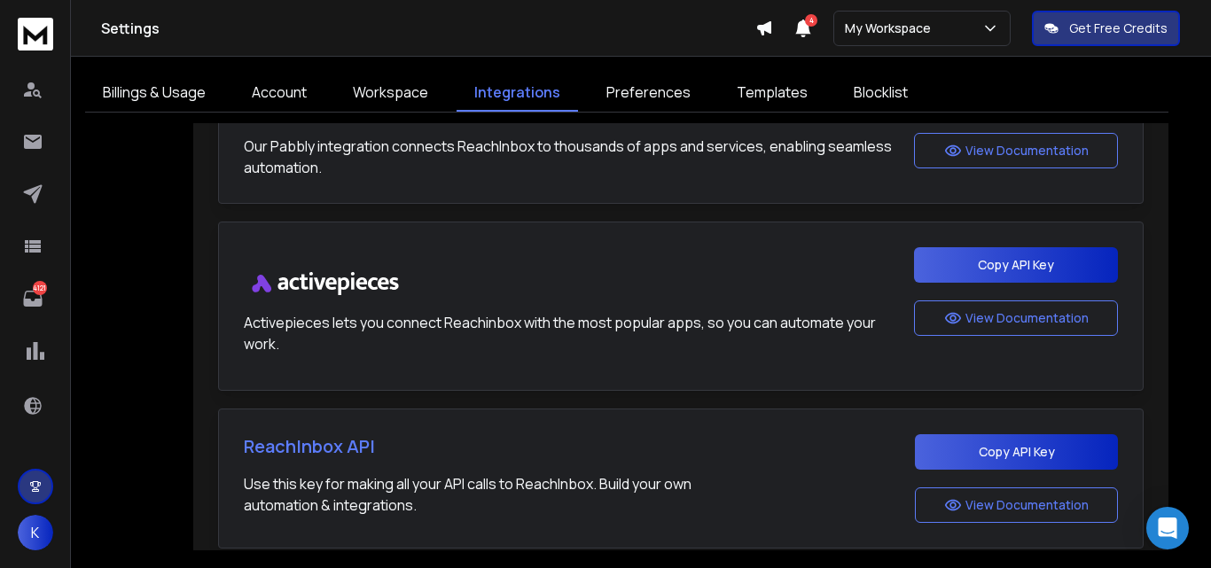
scroll to position [554, 0]
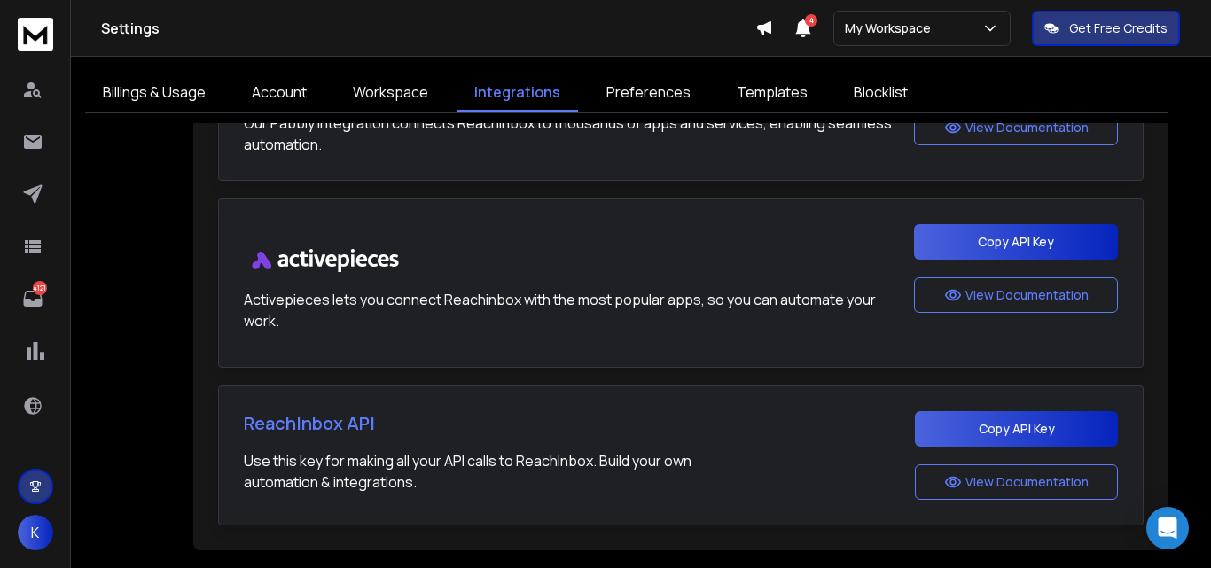
click at [994, 425] on button "Copy API Key" at bounding box center [1016, 429] width 203 height 35
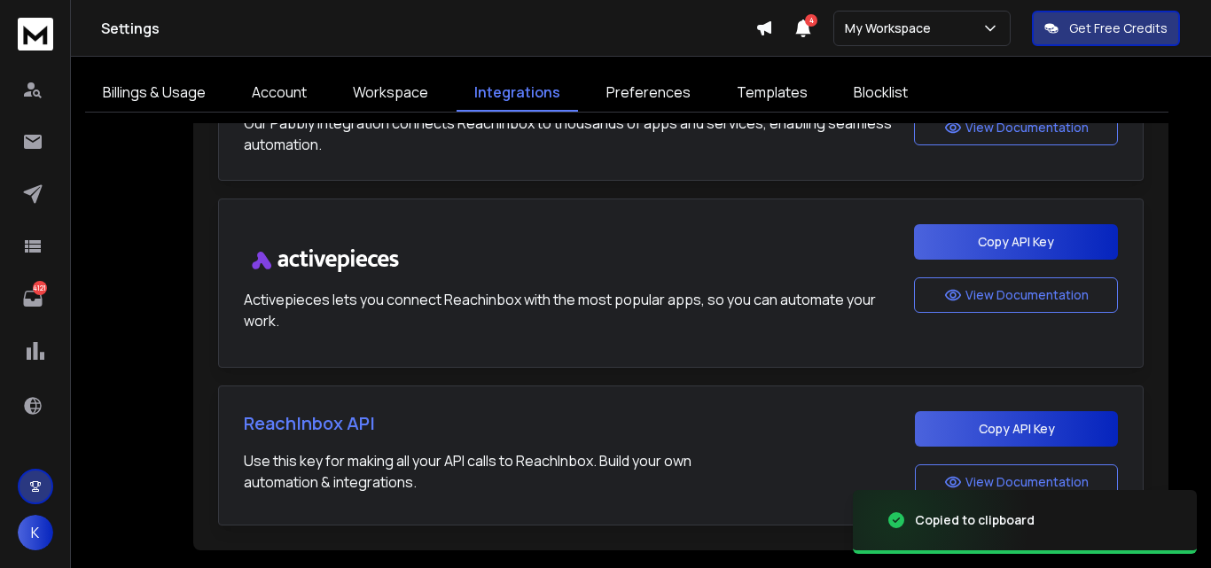
click at [976, 478] on ol "Copied to clipboard" at bounding box center [1025, 522] width 372 height 92
click at [986, 482] on ol "Copied to clipboard" at bounding box center [1025, 522] width 372 height 92
click at [1174, 513] on icon "Notifications (F8)" at bounding box center [1177, 510] width 9 height 9
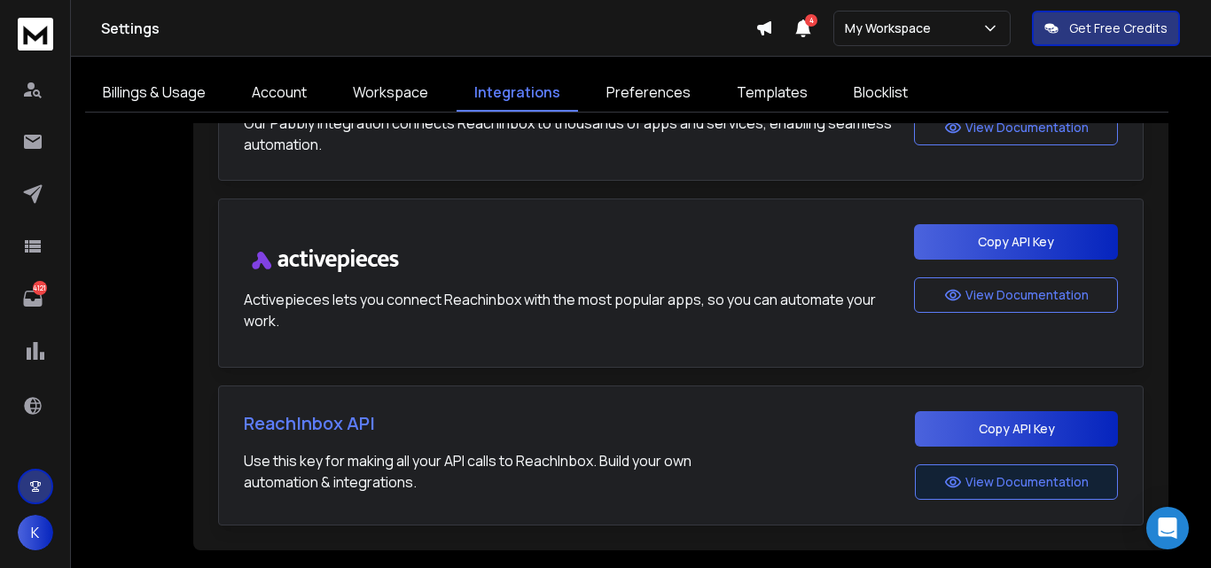
click at [1032, 480] on button "View Documentation" at bounding box center [1016, 482] width 203 height 35
click at [29, 284] on link "4121" at bounding box center [32, 298] width 35 height 35
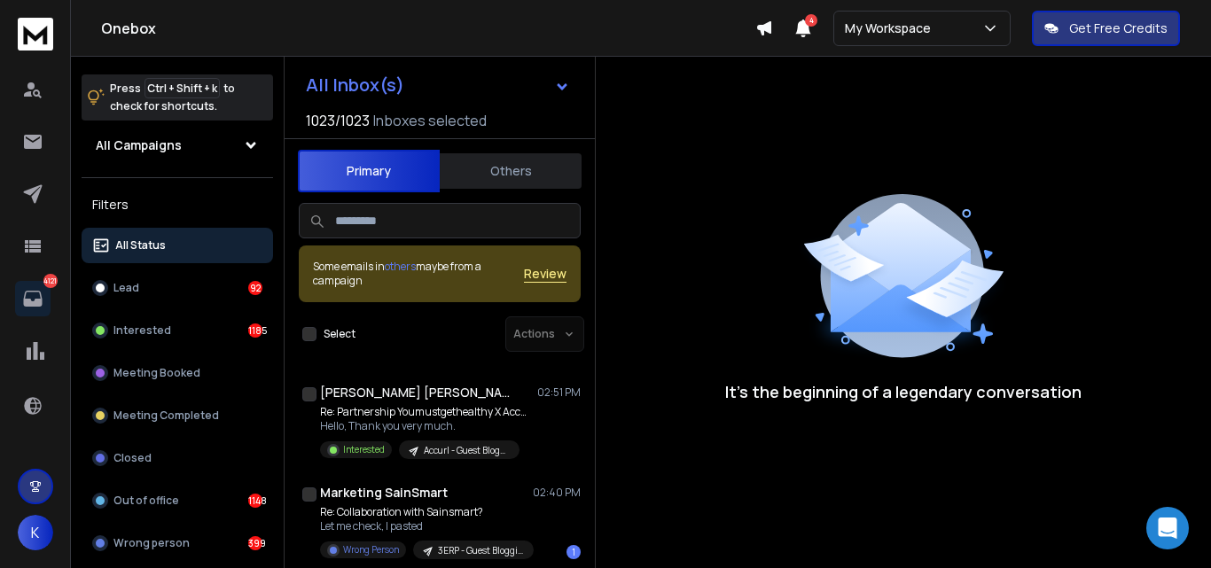
click at [736, 244] on div "It’s the beginning of a legendary conversation" at bounding box center [903, 298] width 615 height 483
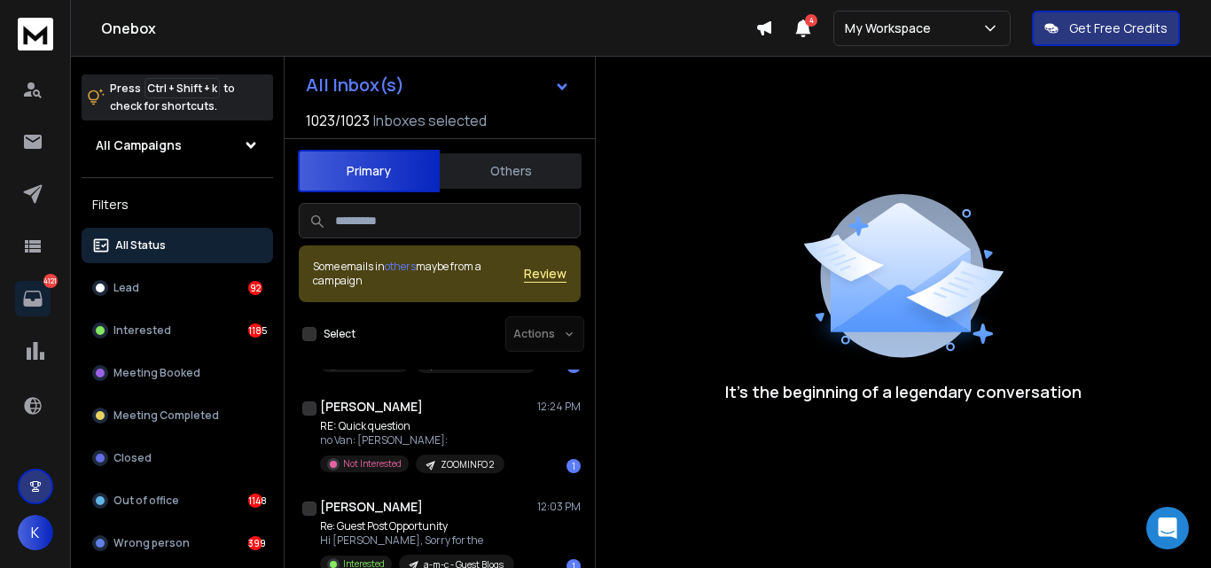
scroll to position [791, 0]
click at [868, 185] on icon at bounding box center [904, 277] width 216 height 204
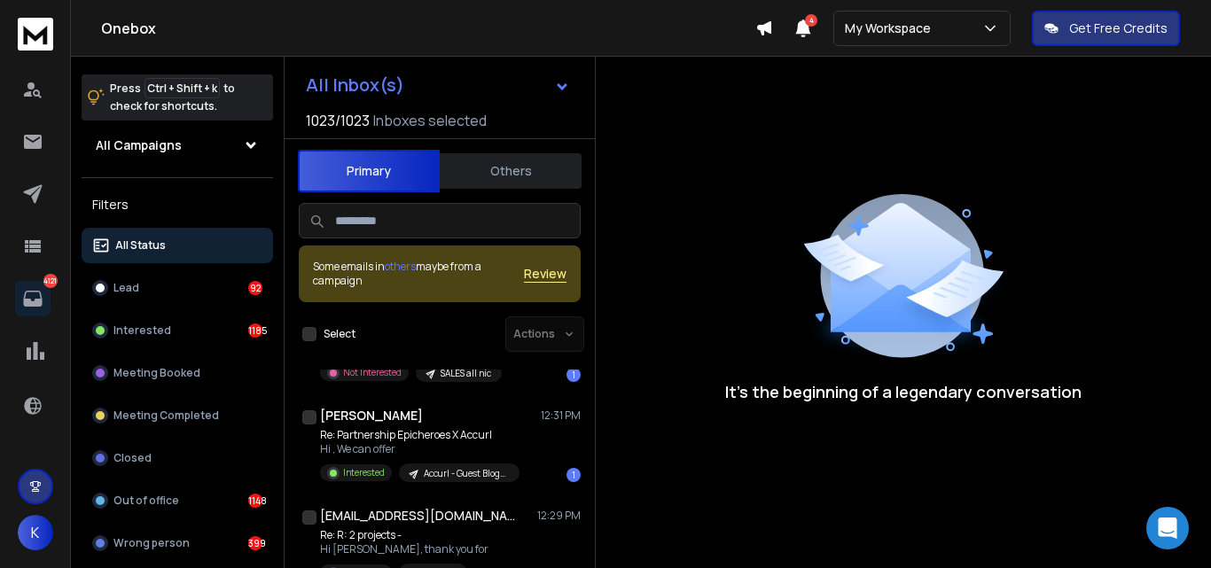
scroll to position [479, 0]
click at [148, 326] on p "Interested" at bounding box center [143, 331] width 58 height 14
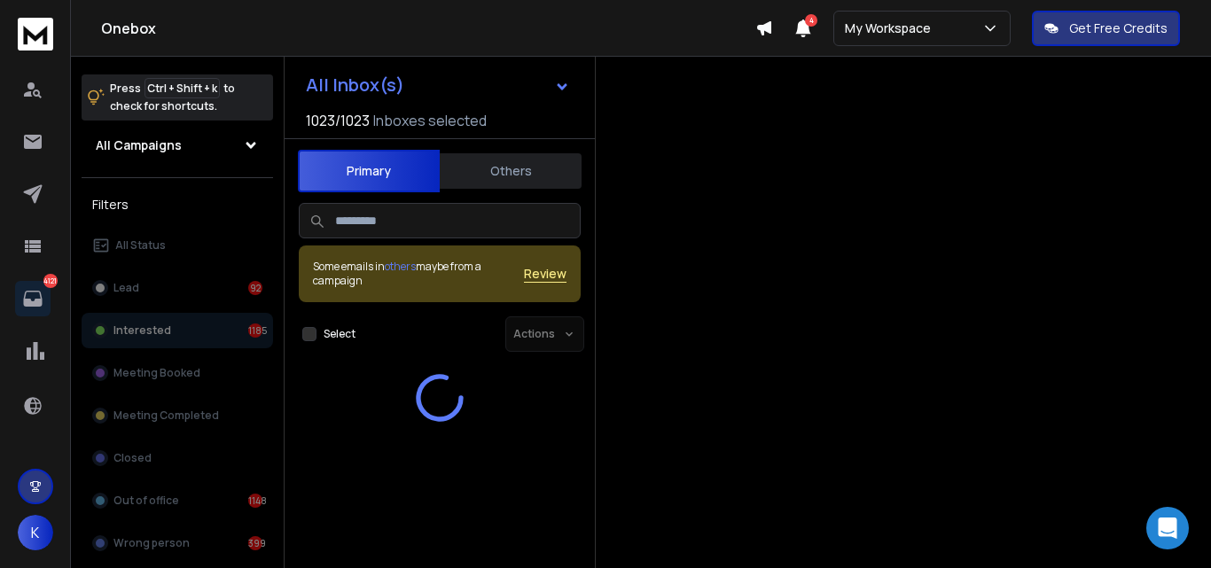
scroll to position [0, 0]
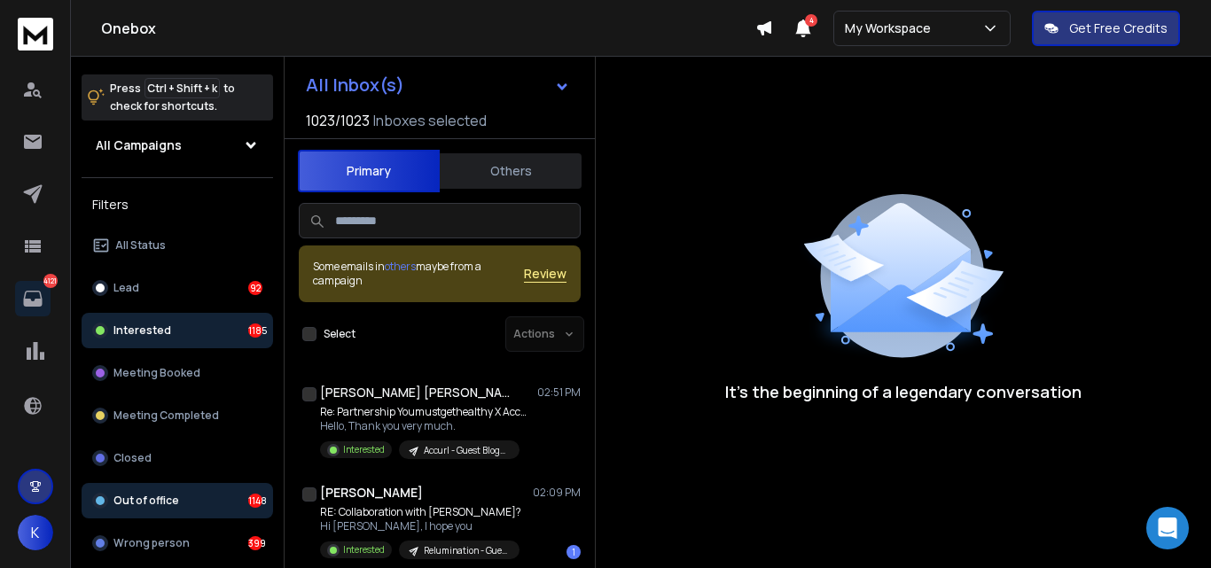
click at [145, 504] on p "Out of office" at bounding box center [147, 501] width 66 height 14
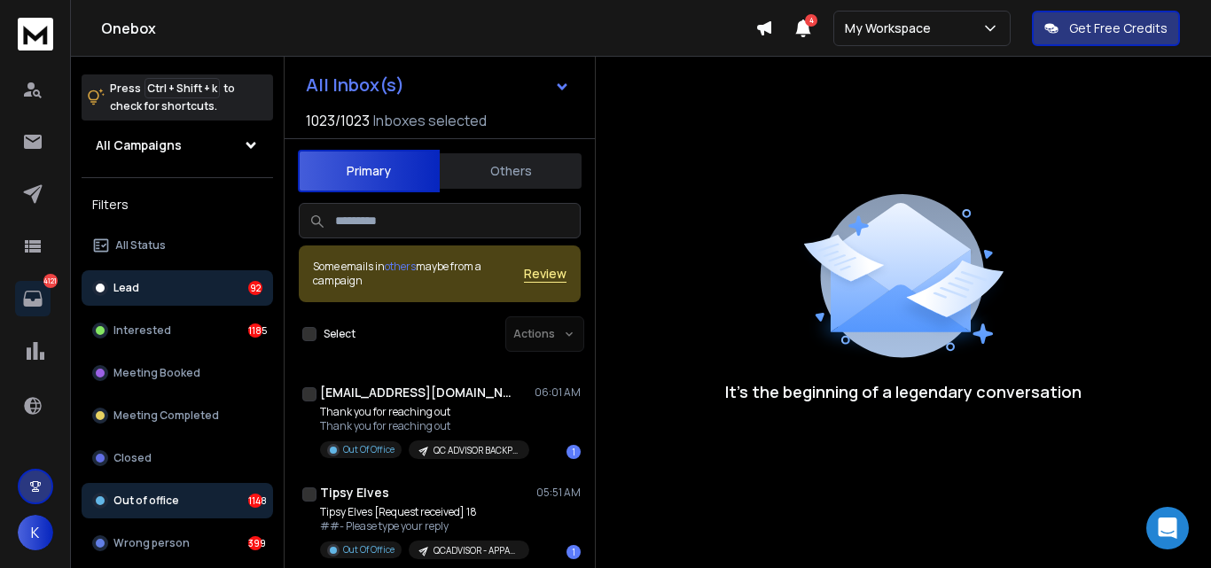
click at [155, 278] on button "Lead 92" at bounding box center [178, 287] width 192 height 35
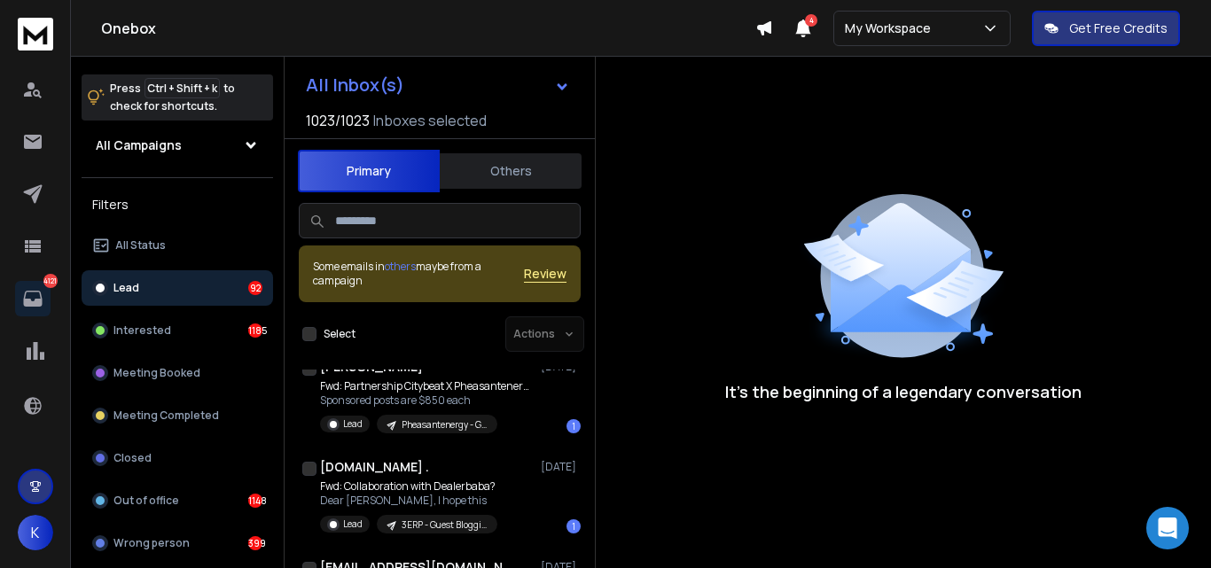
scroll to position [231, 0]
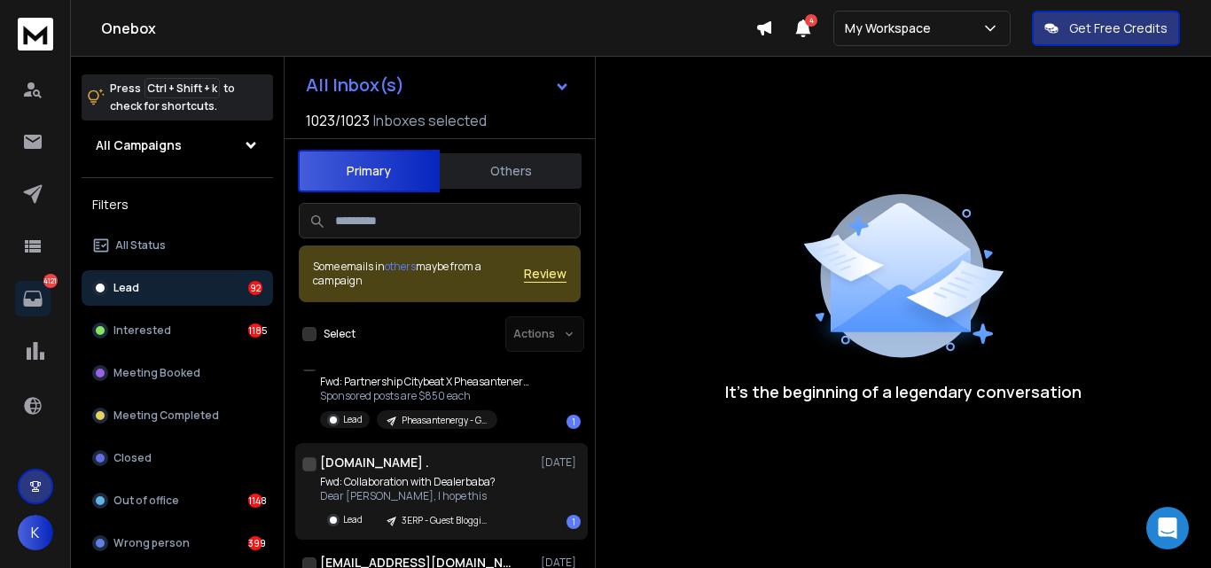
click at [416, 493] on p "Dear [PERSON_NAME], I hope this" at bounding box center [408, 497] width 177 height 14
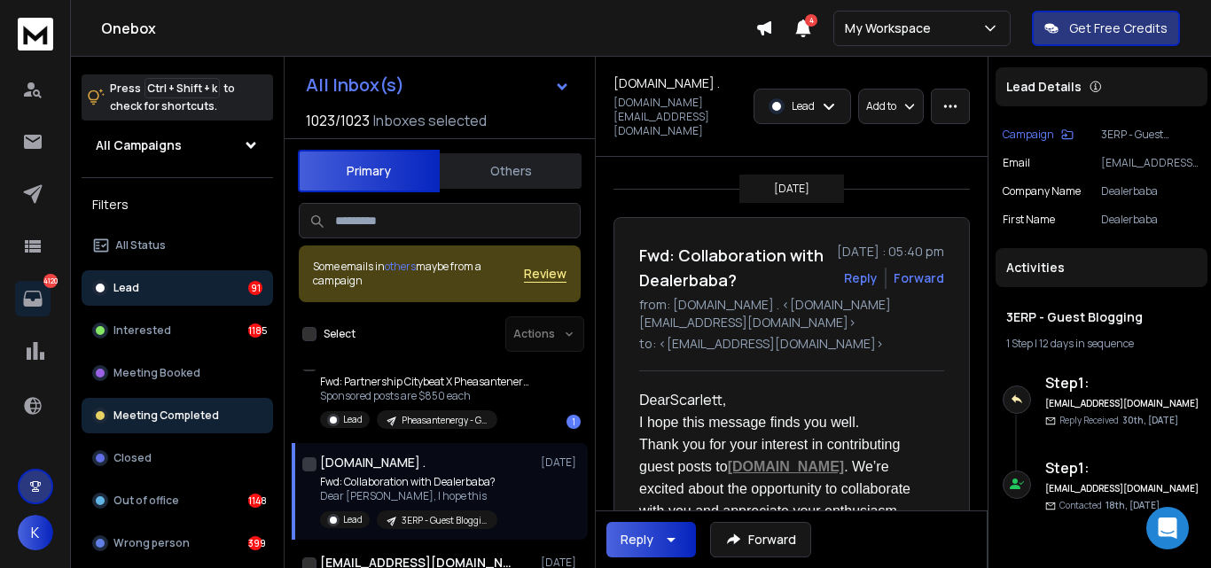
scroll to position [0, 0]
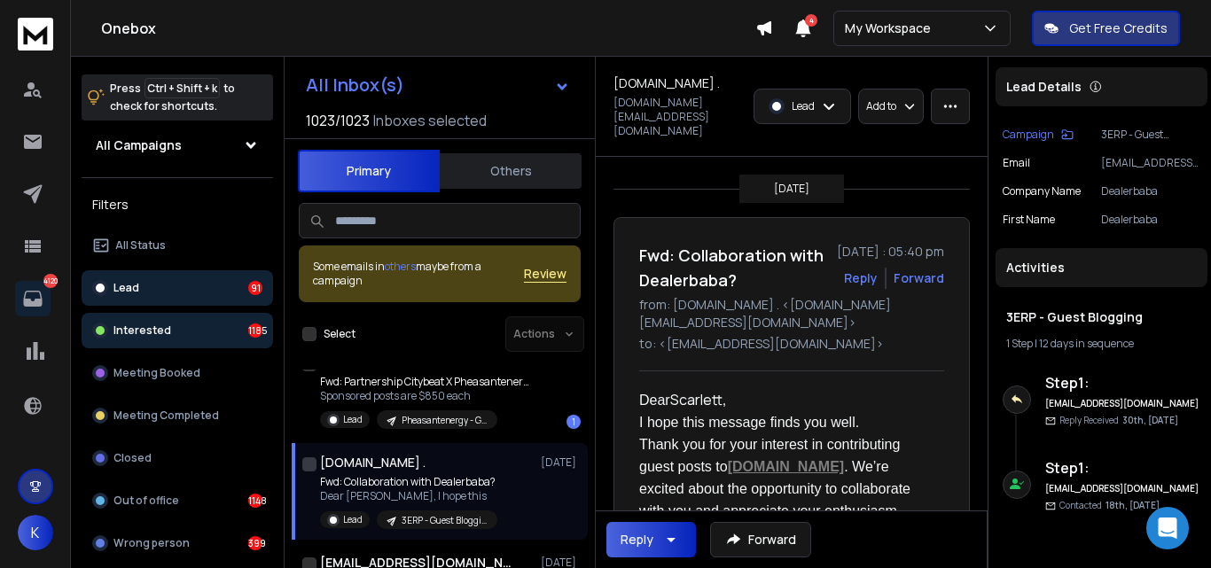
click at [152, 327] on p "Interested" at bounding box center [143, 331] width 58 height 14
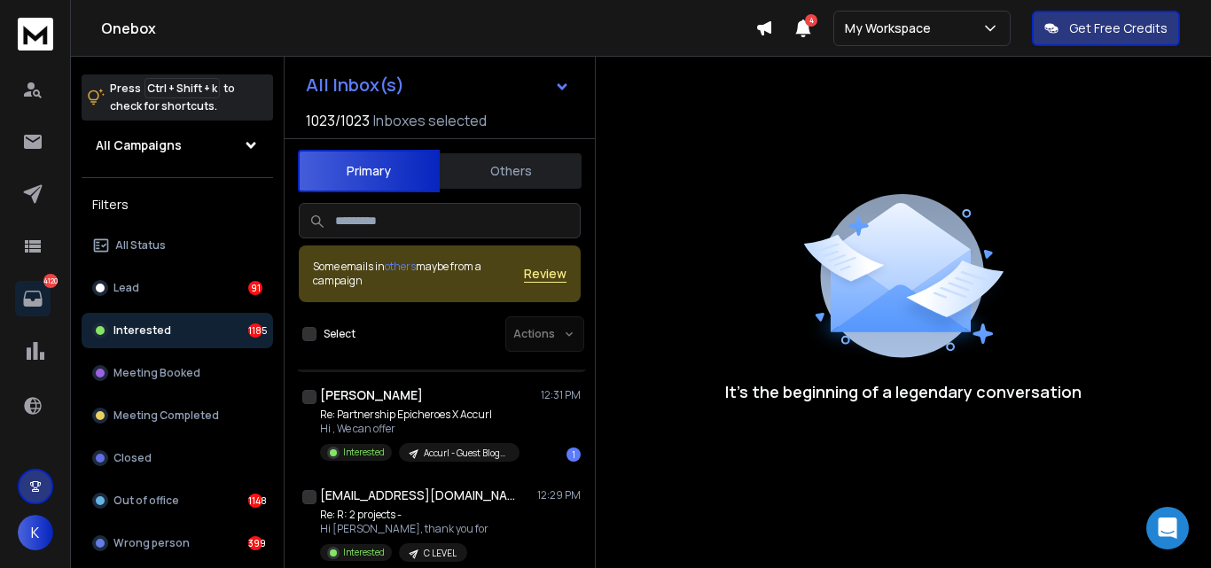
scroll to position [199, 0]
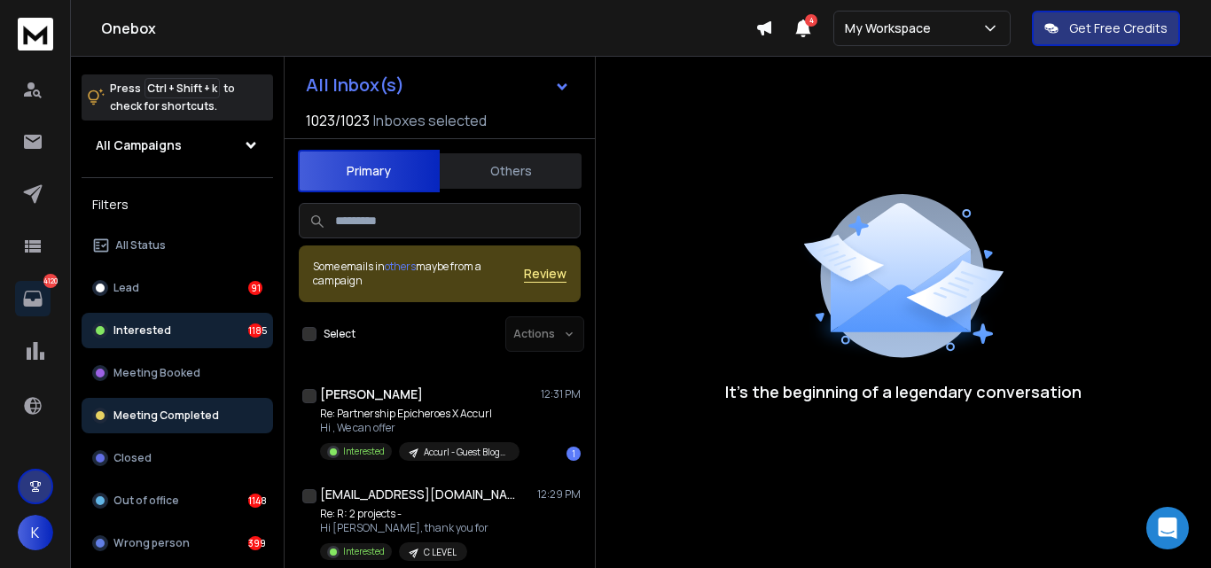
click at [169, 413] on p "Meeting Completed" at bounding box center [167, 416] width 106 height 14
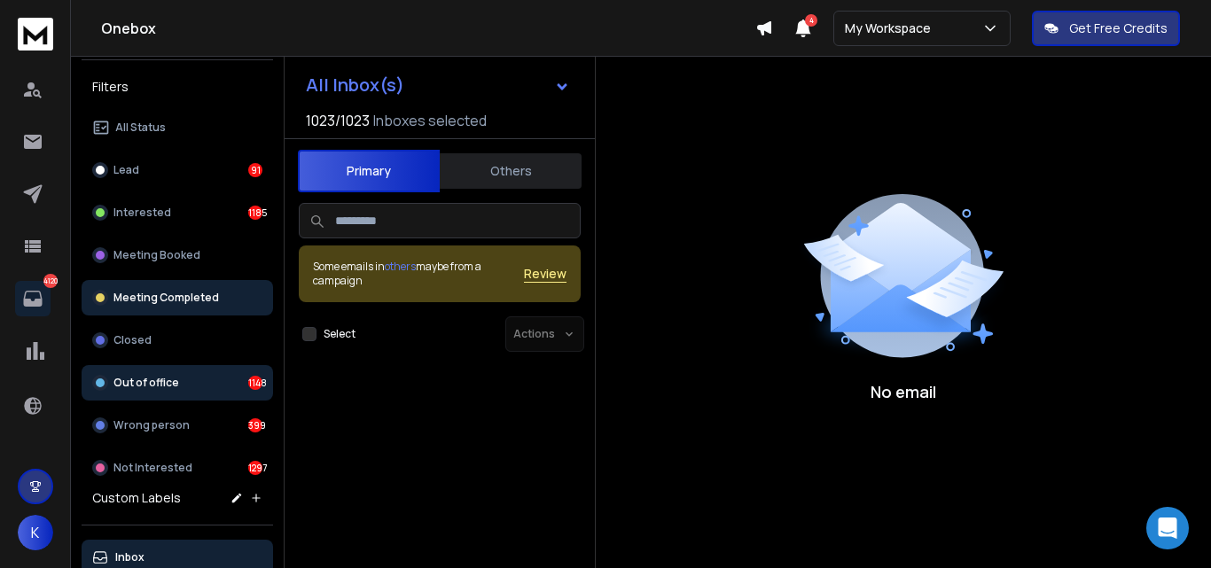
scroll to position [119, 0]
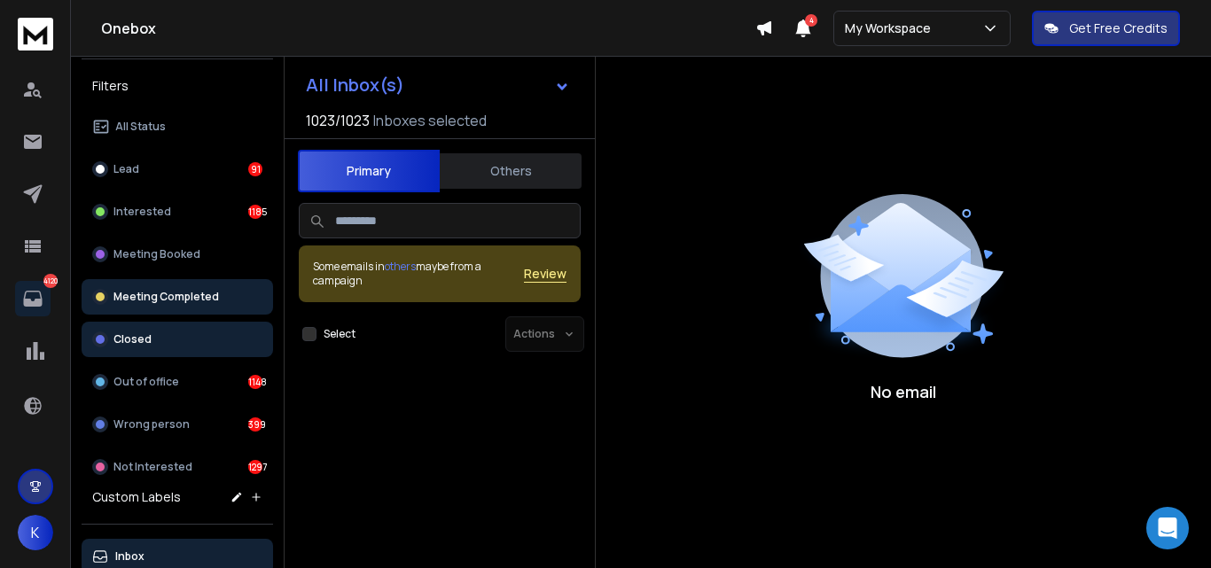
click at [164, 348] on button "Closed" at bounding box center [178, 339] width 192 height 35
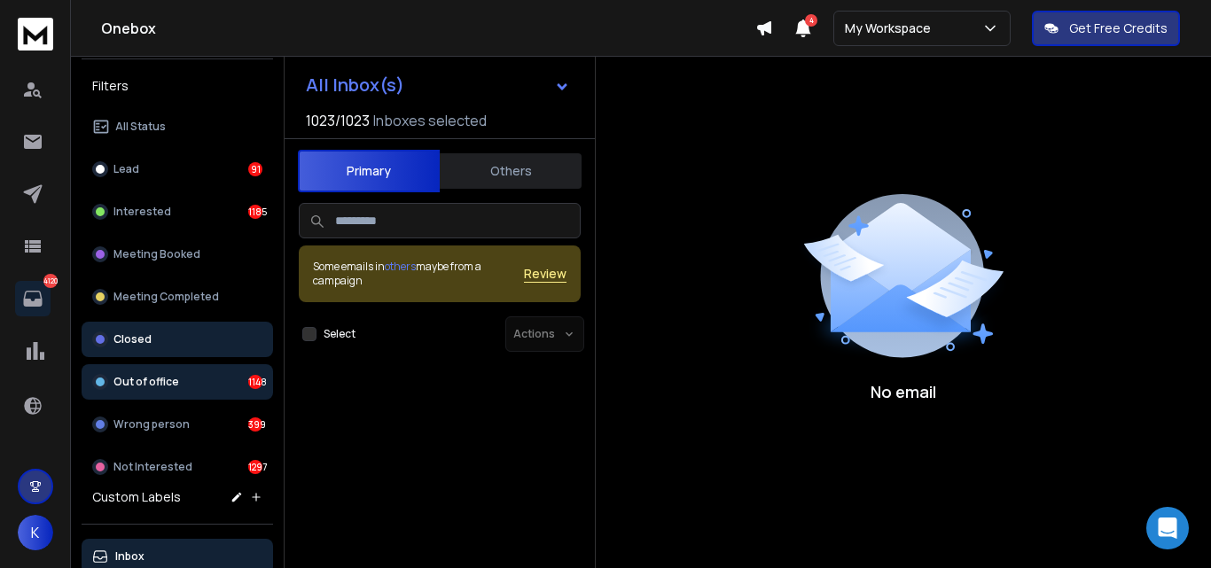
click at [168, 381] on p "Out of office" at bounding box center [147, 382] width 66 height 14
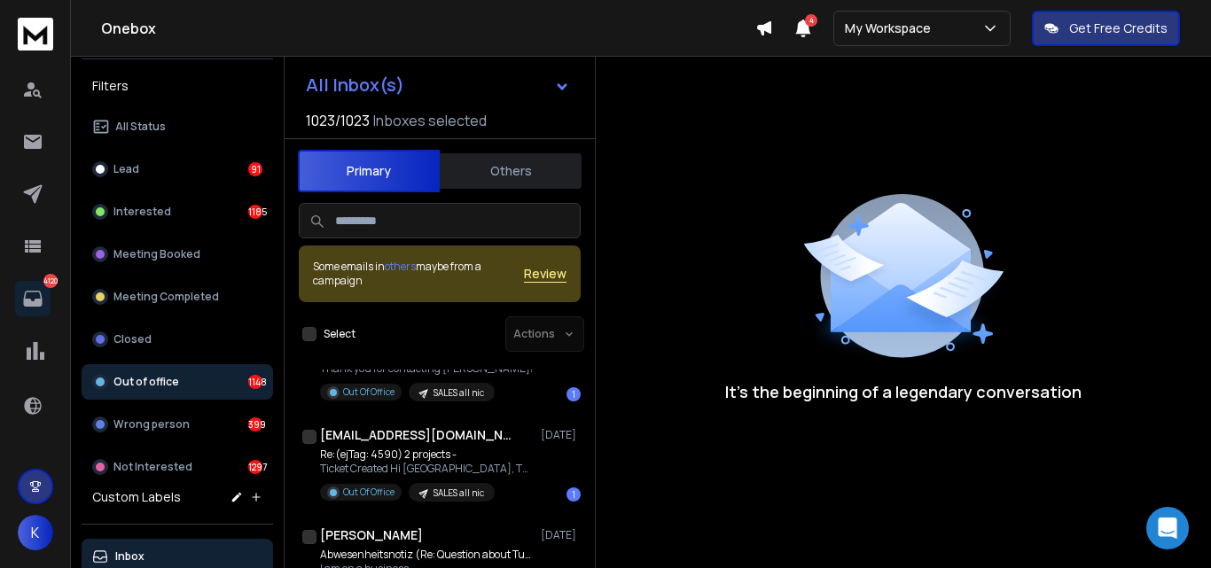
scroll to position [359, 0]
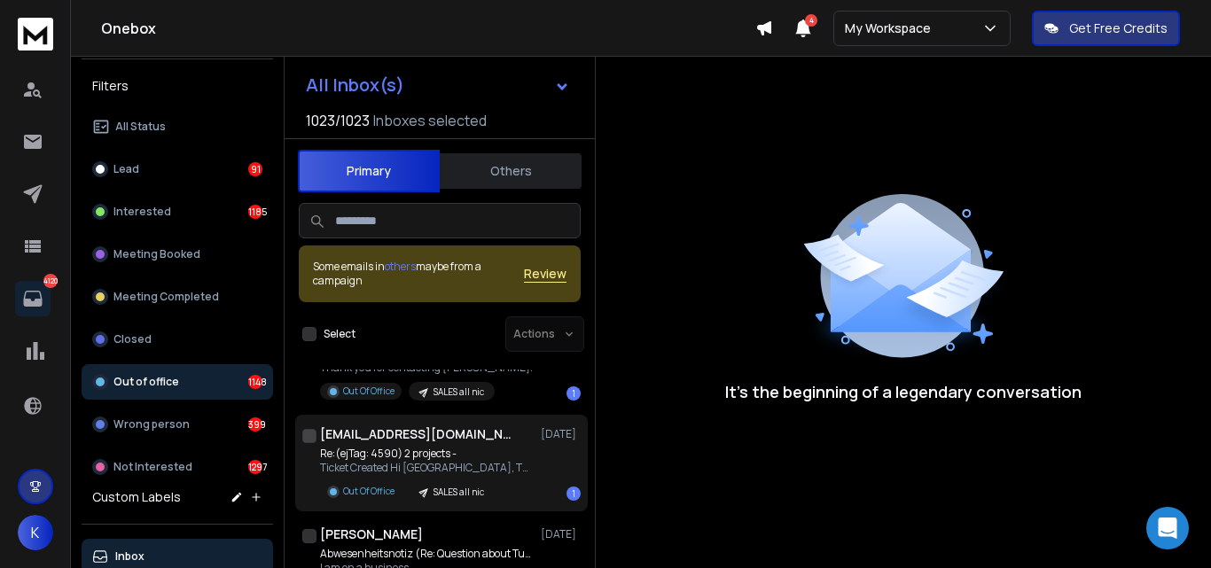
click at [435, 441] on h1 "[EMAIL_ADDRESS][DOMAIN_NAME]" at bounding box center [417, 435] width 195 height 18
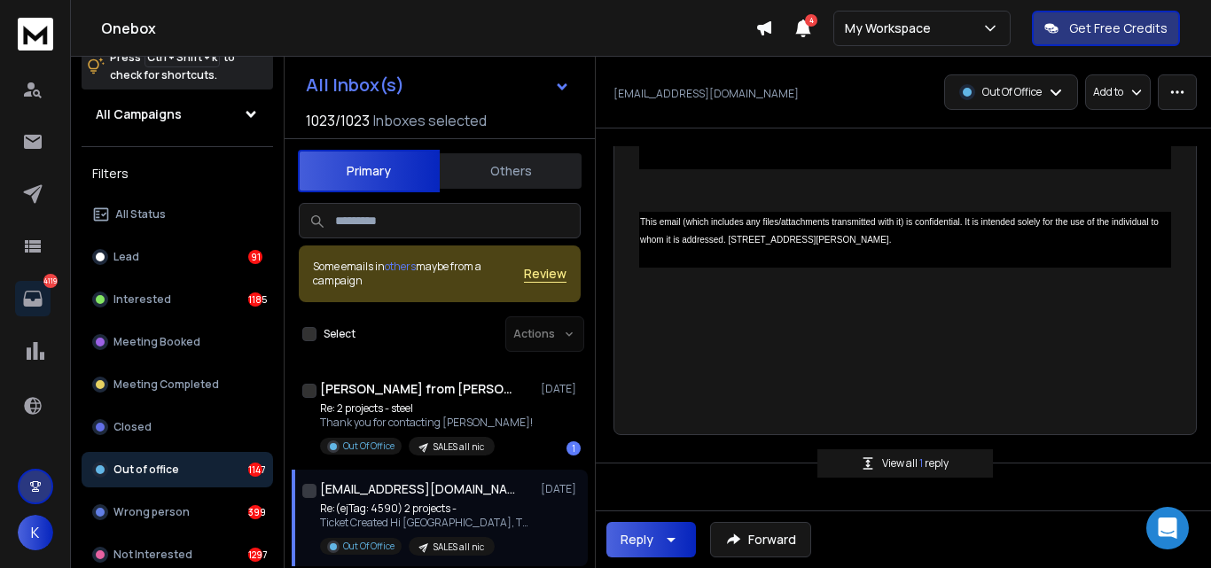
scroll to position [8, 0]
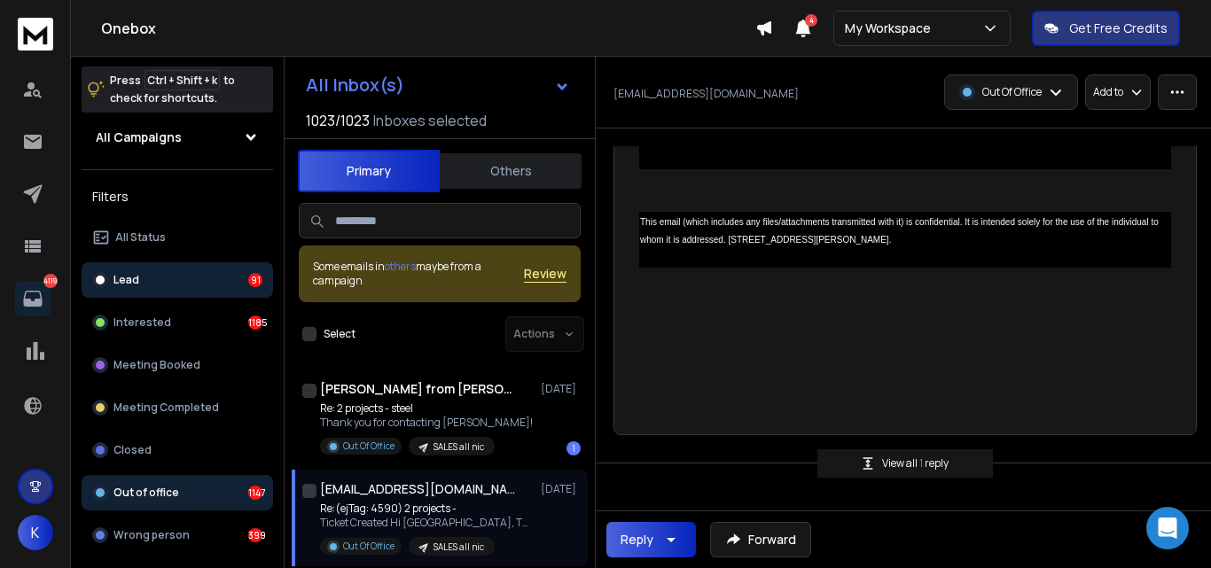
click at [175, 281] on button "Lead 91" at bounding box center [178, 280] width 192 height 35
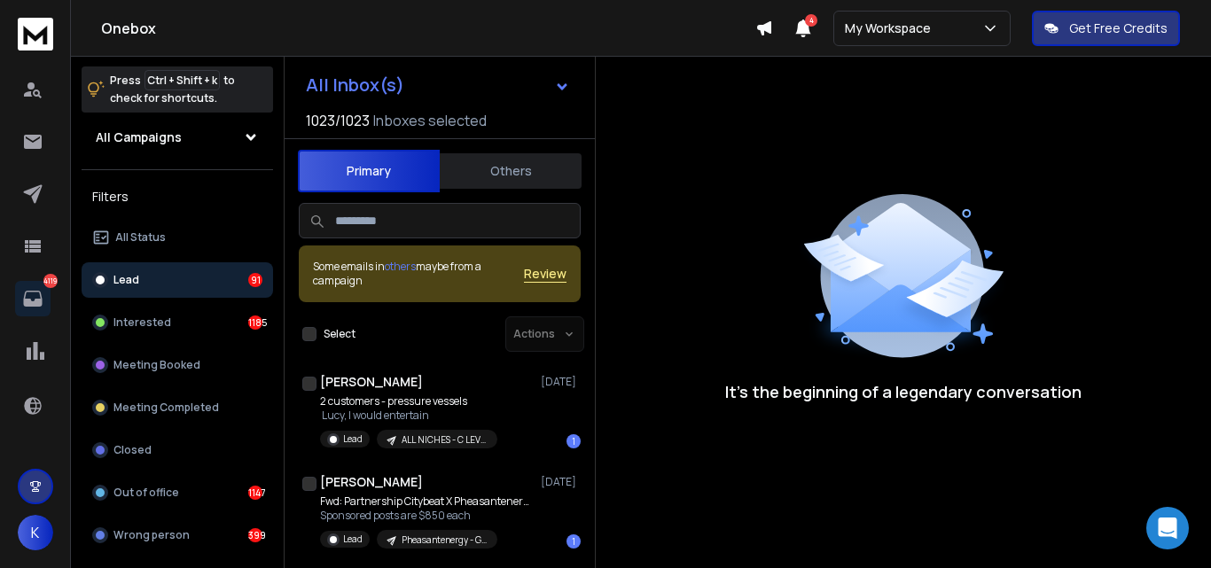
scroll to position [102, 0]
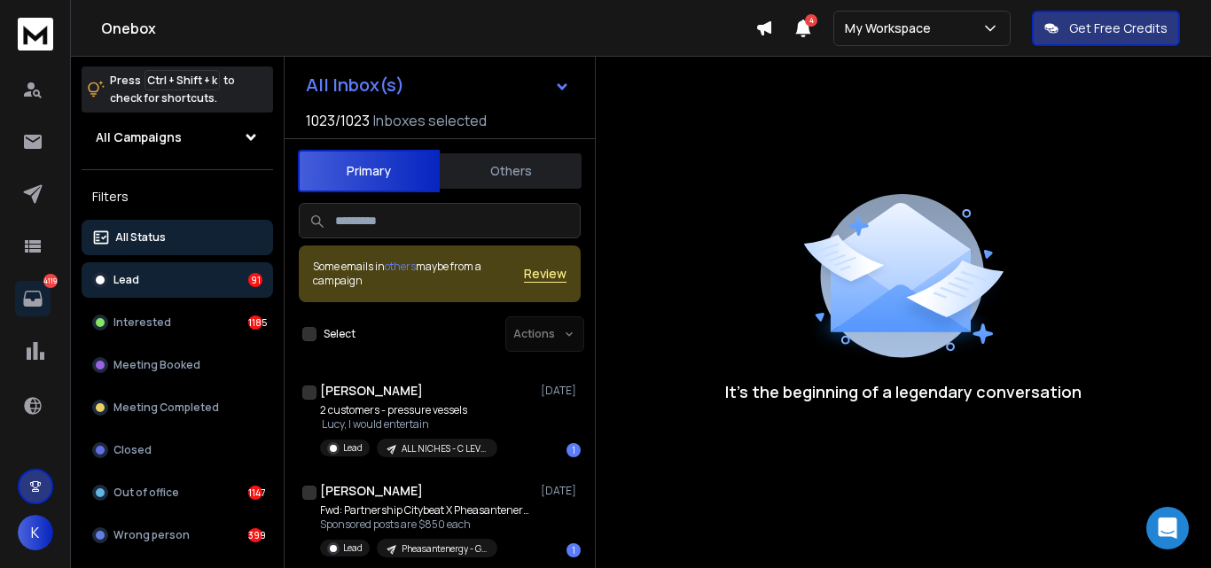
click at [151, 233] on p "All Status" at bounding box center [140, 238] width 51 height 14
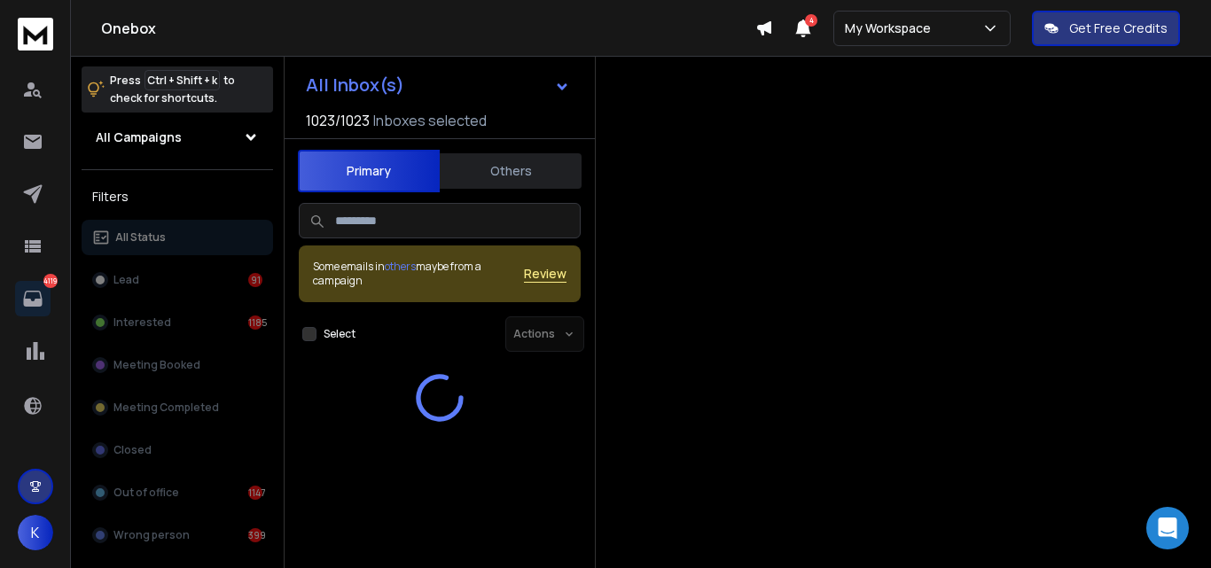
scroll to position [0, 0]
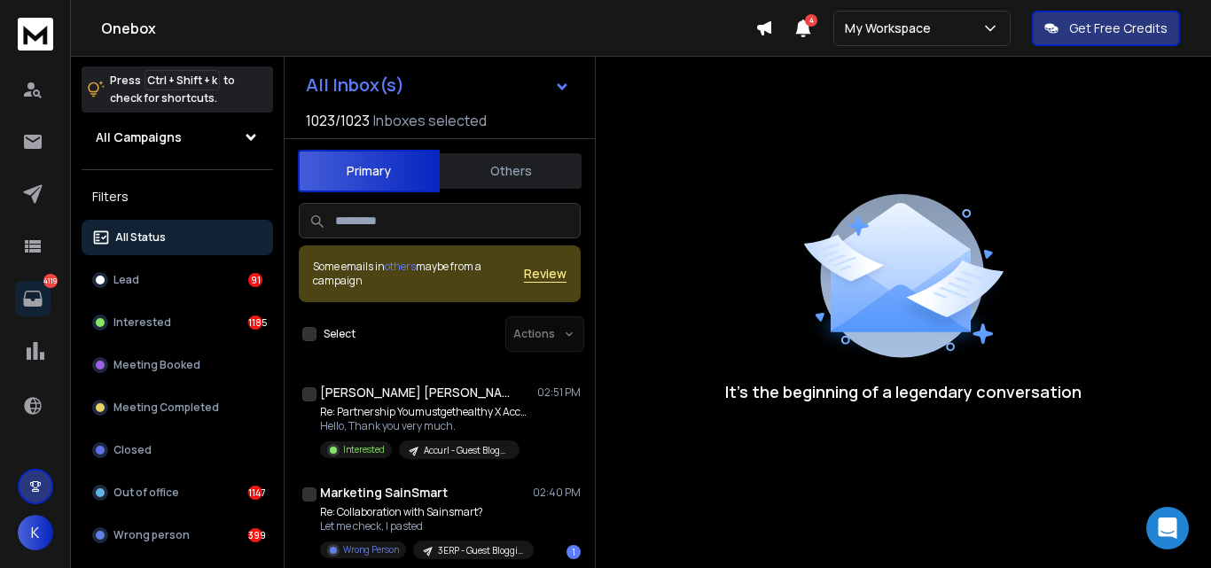
click at [544, 330] on div "Actions" at bounding box center [545, 334] width 79 height 35
click at [566, 333] on div "Actions" at bounding box center [545, 334] width 79 height 35
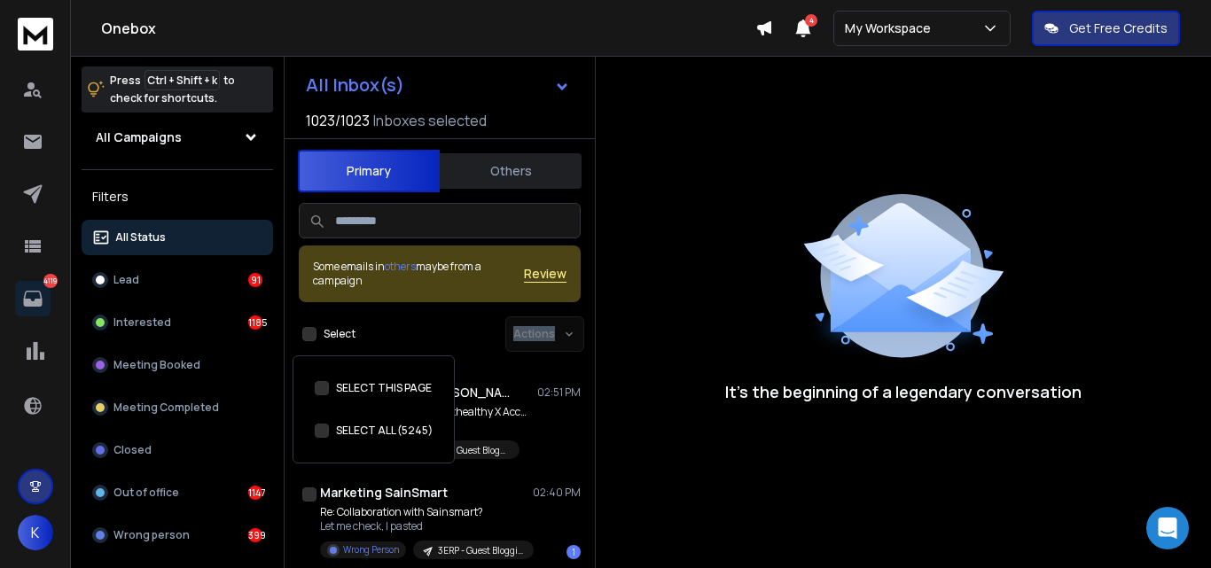
click at [303, 333] on button "SELECT THIS PAGE" at bounding box center [309, 334] width 14 height 14
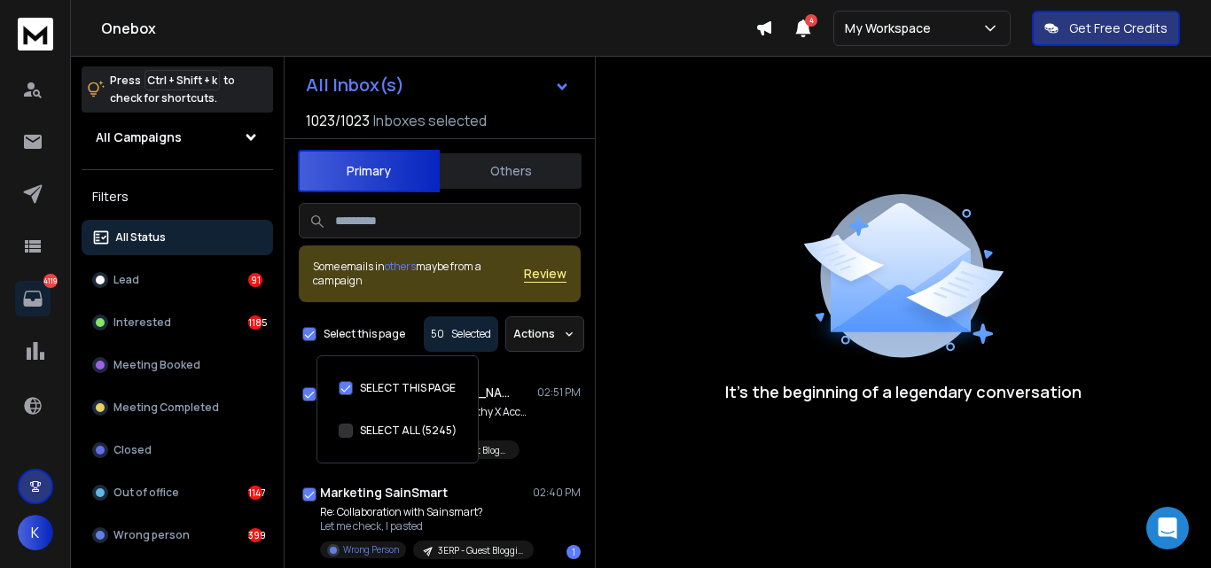
click at [722, 362] on div "It’s the beginning of a legendary conversation" at bounding box center [903, 298] width 615 height 483
click at [303, 333] on button "SELECT THIS PAGE" at bounding box center [309, 334] width 14 height 14
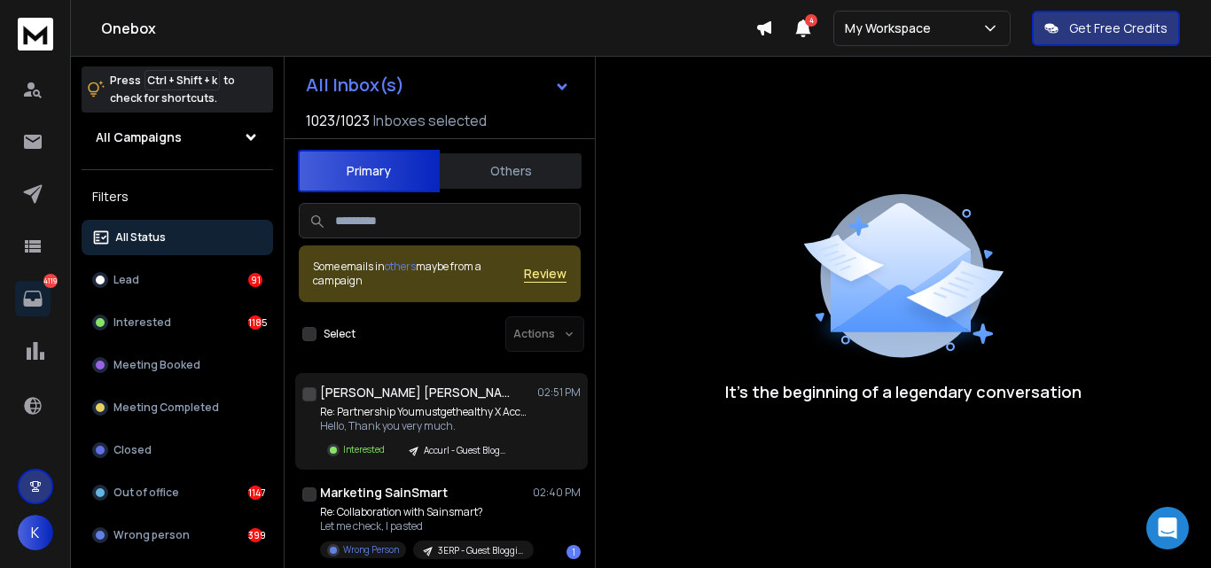
click at [311, 396] on button "button" at bounding box center [309, 395] width 14 height 14
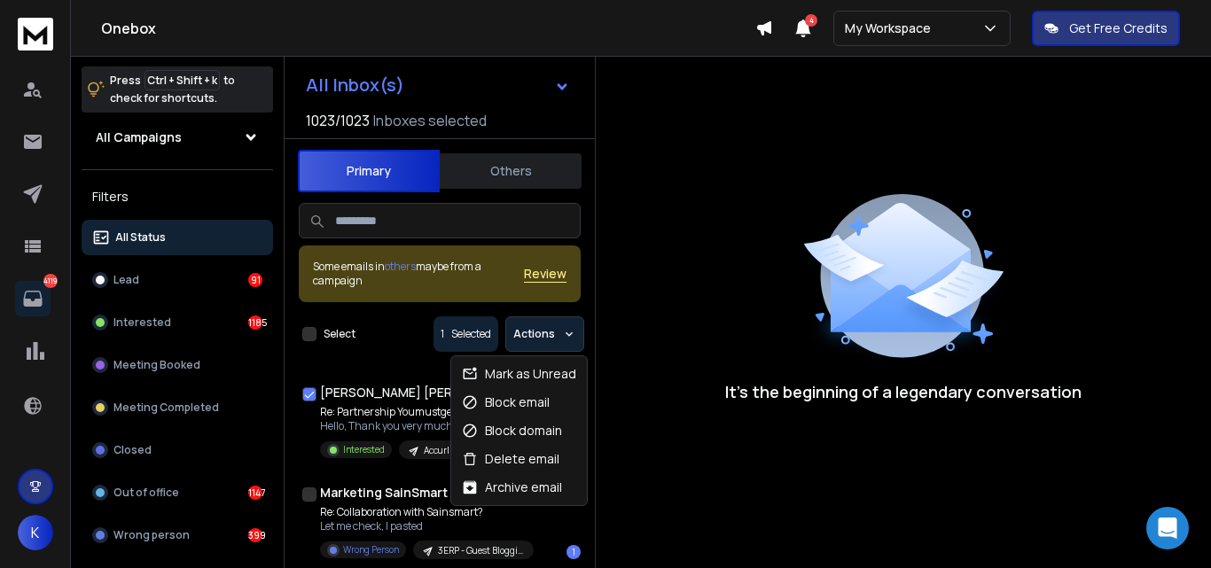
click at [568, 341] on icon "button" at bounding box center [569, 334] width 14 height 14
click at [684, 447] on div "It’s the beginning of a legendary conversation" at bounding box center [903, 298] width 615 height 483
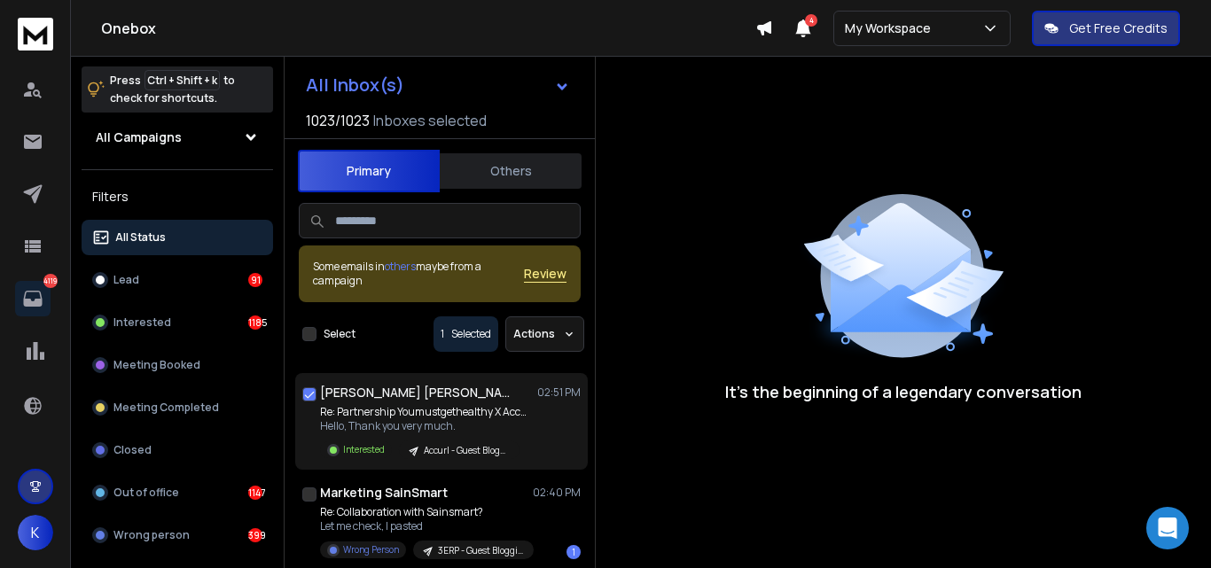
click at [312, 396] on button "button" at bounding box center [309, 395] width 14 height 14
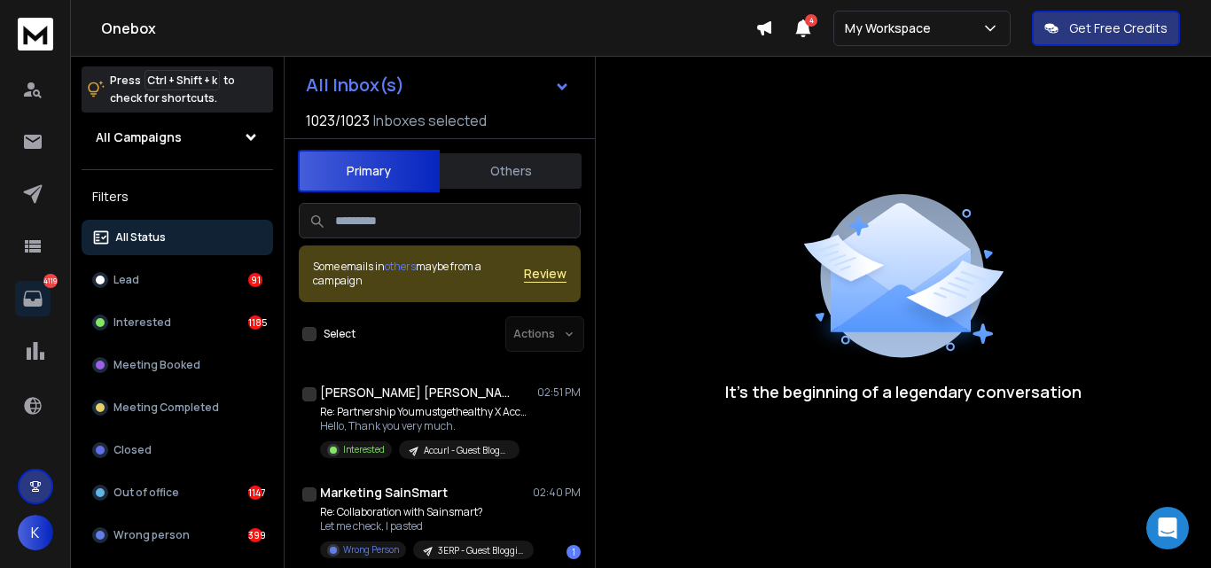
click at [730, 381] on p "It’s the beginning of a legendary conversation" at bounding box center [903, 392] width 357 height 25
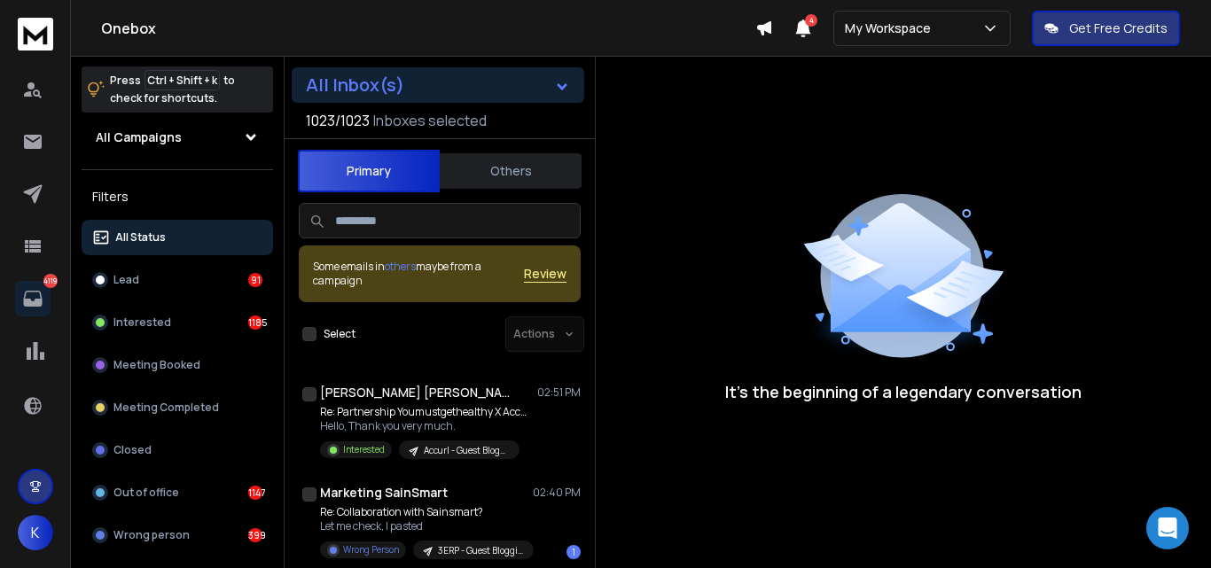
click at [550, 88] on button "All Inbox(s)" at bounding box center [438, 84] width 293 height 35
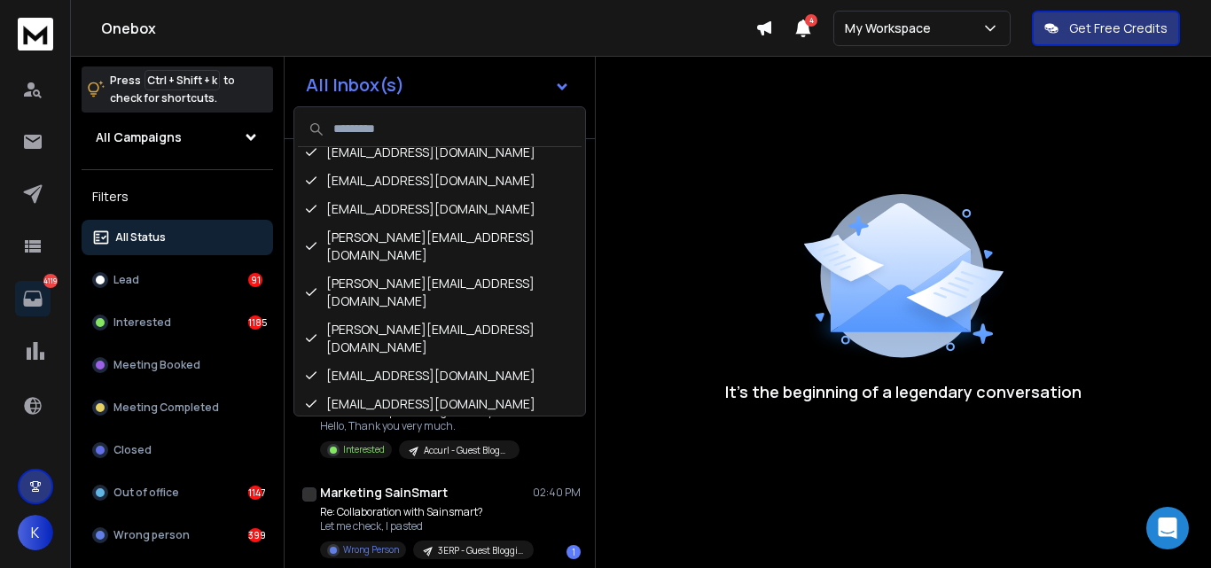
scroll to position [1271, 0]
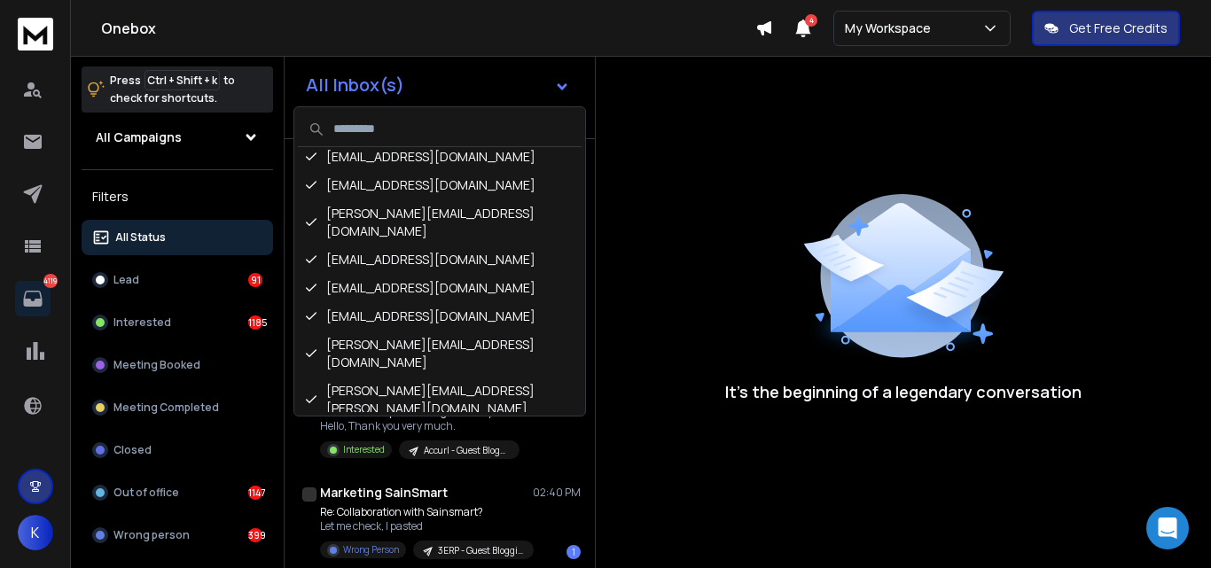
click at [835, 206] on icon at bounding box center [904, 277] width 216 height 204
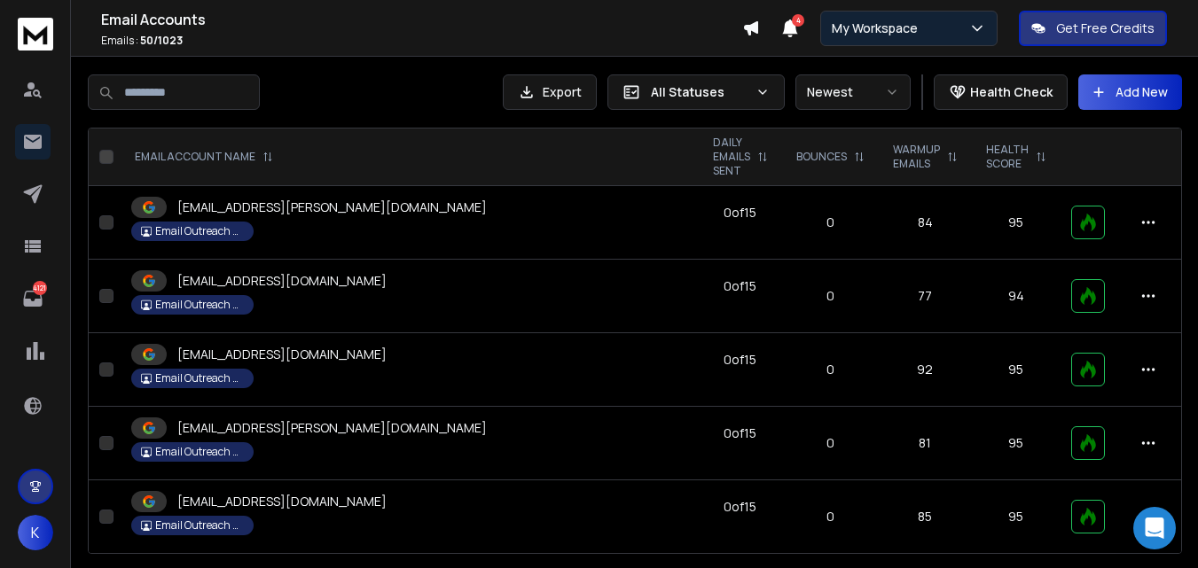
click at [918, 13] on button "My Workspace" at bounding box center [908, 28] width 177 height 35
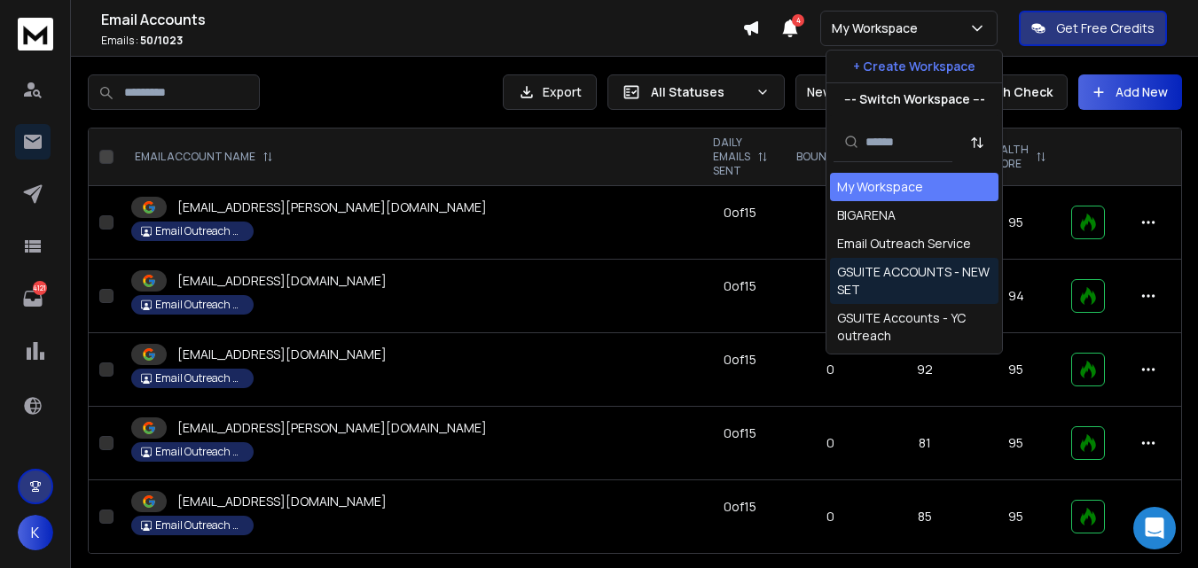
click at [435, 98] on div at bounding box center [290, 91] width 404 height 35
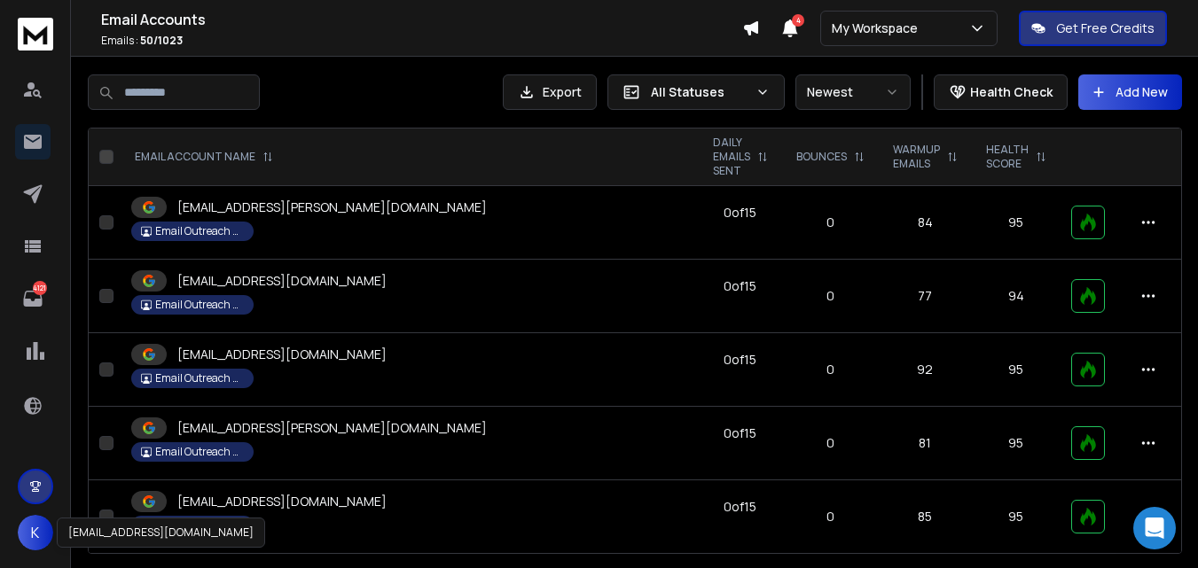
click at [32, 529] on span "K" at bounding box center [35, 532] width 35 height 35
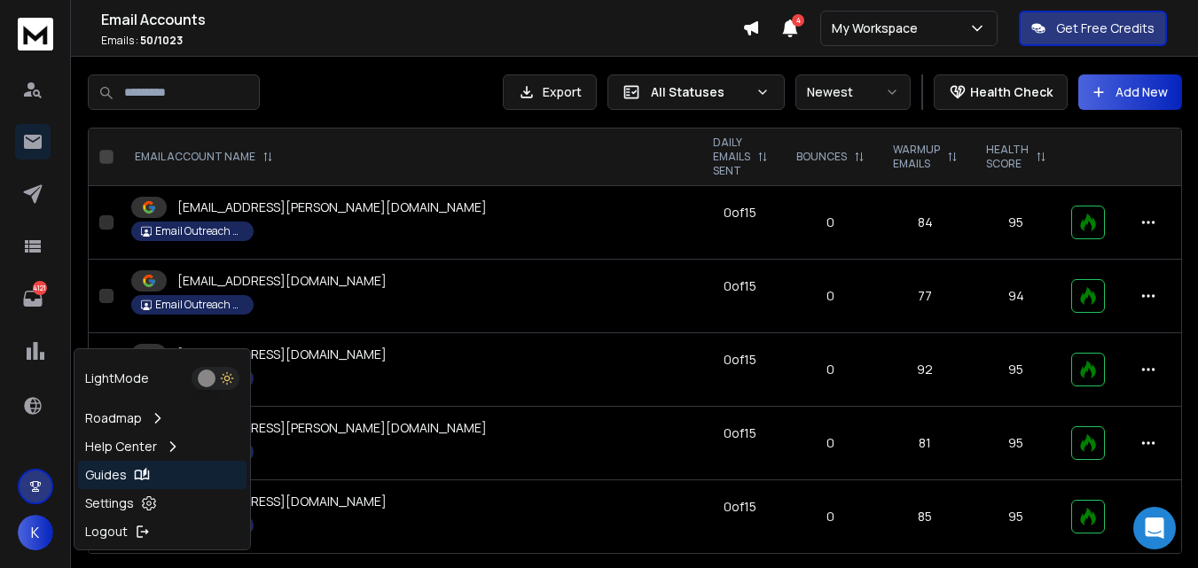
click at [127, 463] on link "Guides" at bounding box center [162, 475] width 169 height 28
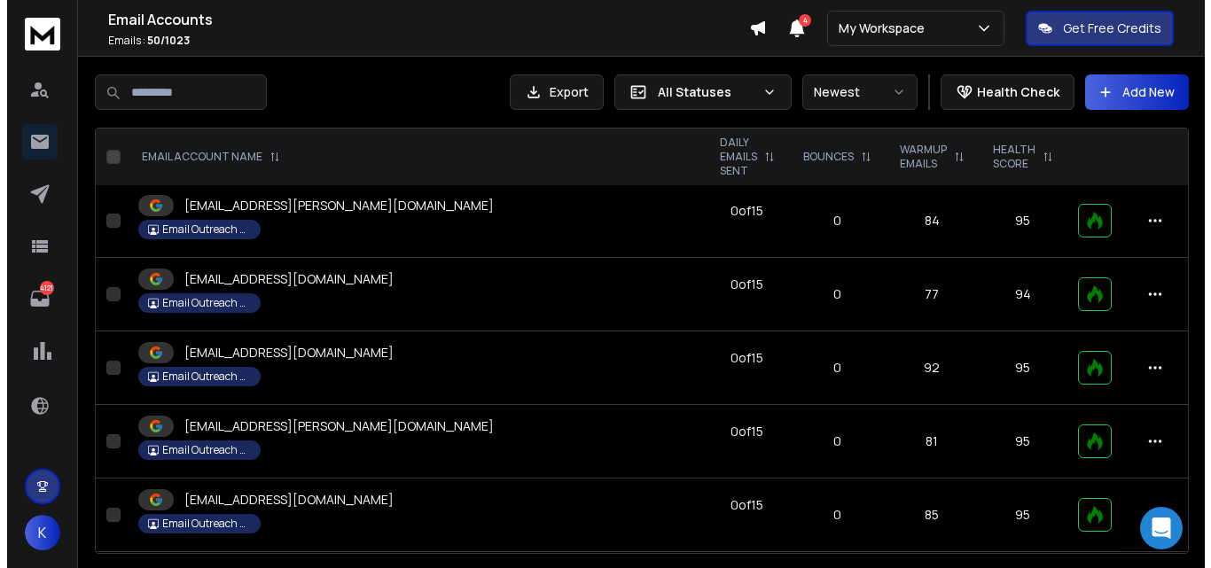
scroll to position [1, 0]
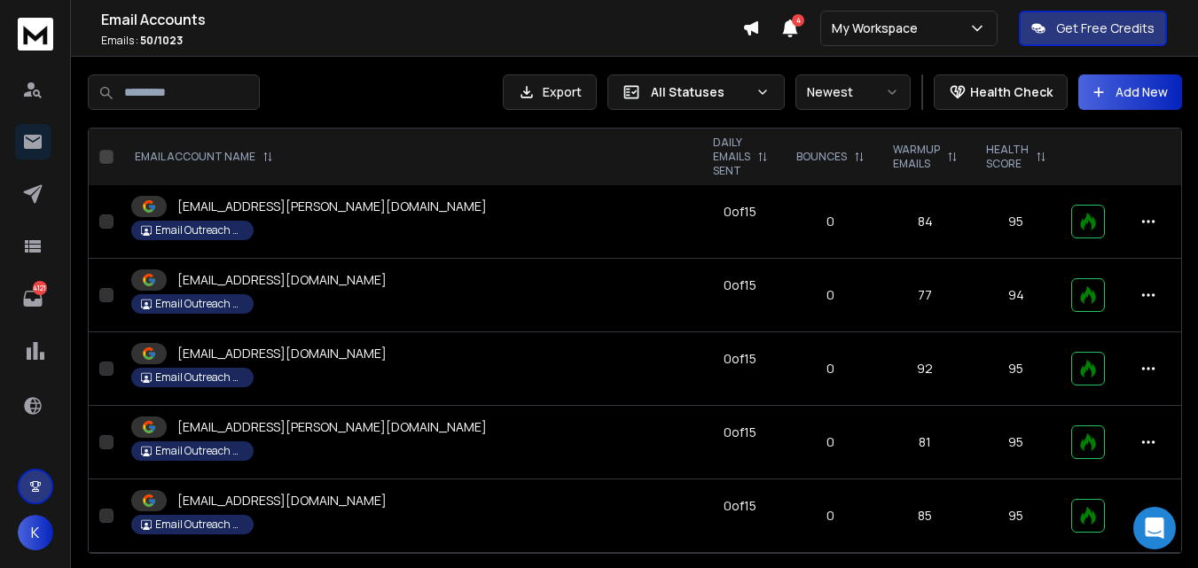
click at [314, 200] on p "[EMAIL_ADDRESS][PERSON_NAME][DOMAIN_NAME]" at bounding box center [332, 207] width 310 height 18
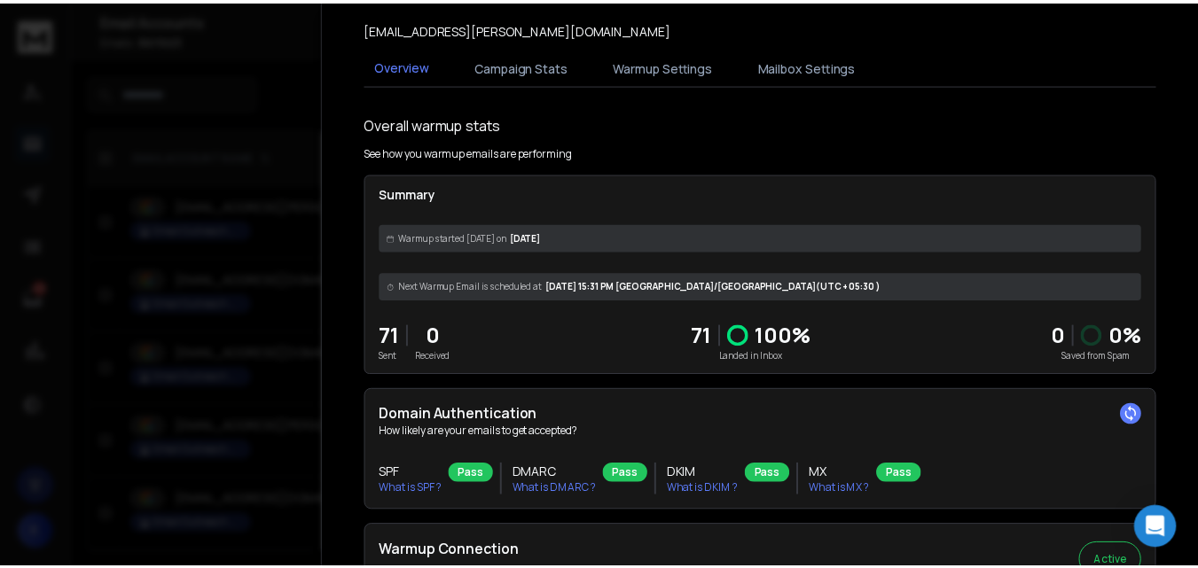
scroll to position [0, 0]
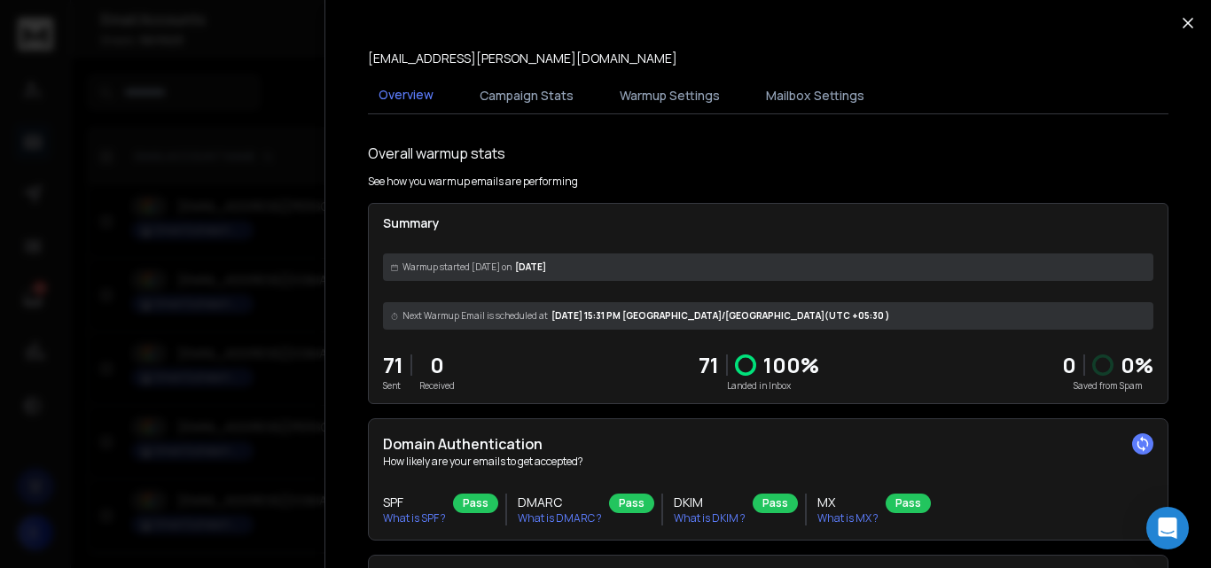
click at [1189, 27] on icon "button" at bounding box center [1189, 23] width 18 height 18
